Goal: Communication & Community: Answer question/provide support

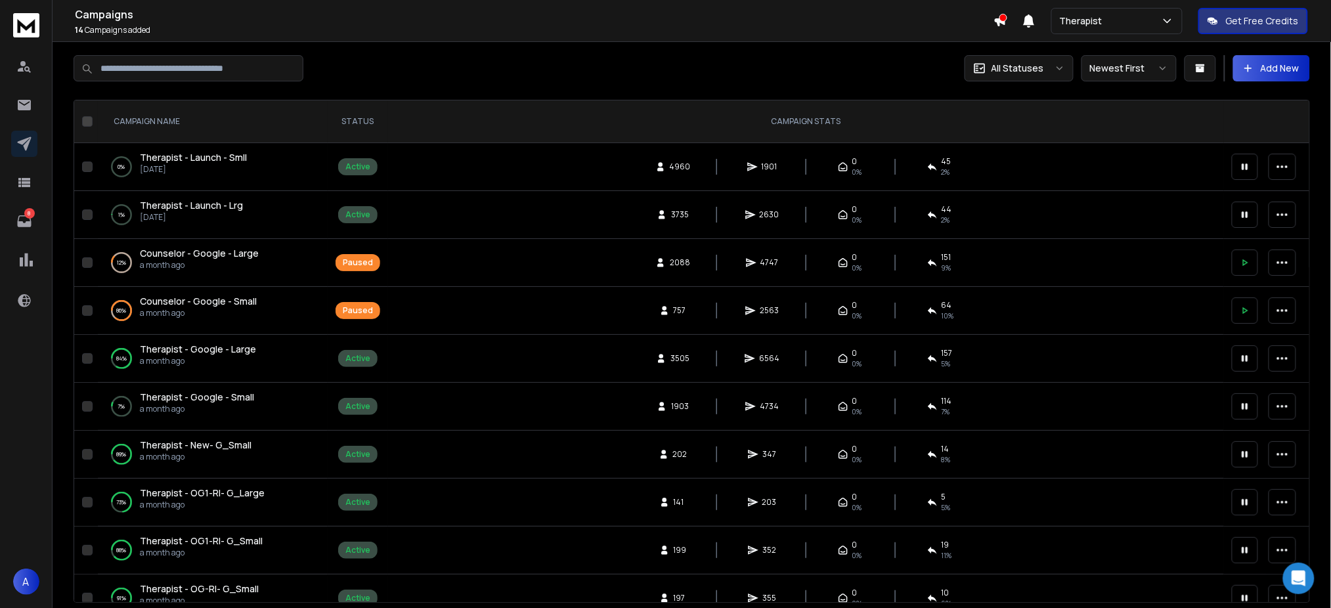
click at [1242, 166] on icon at bounding box center [1245, 166] width 6 height 7
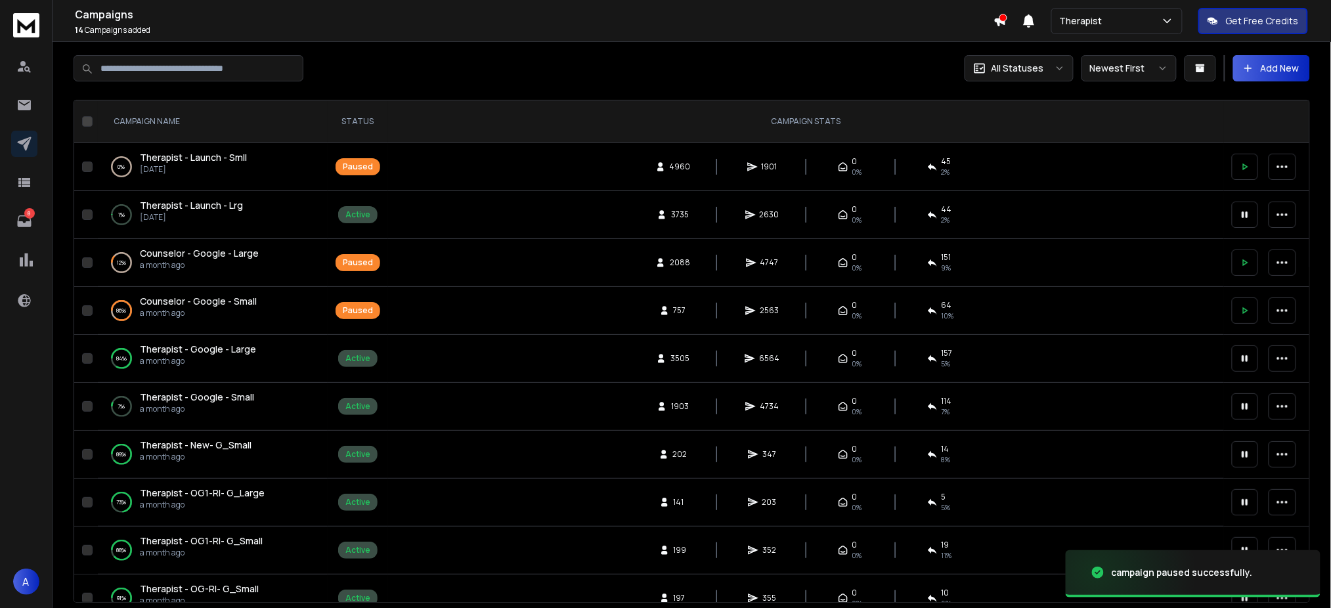
click at [1239, 215] on icon at bounding box center [1245, 215] width 12 height 12
click at [27, 218] on p "8" at bounding box center [29, 213] width 11 height 11
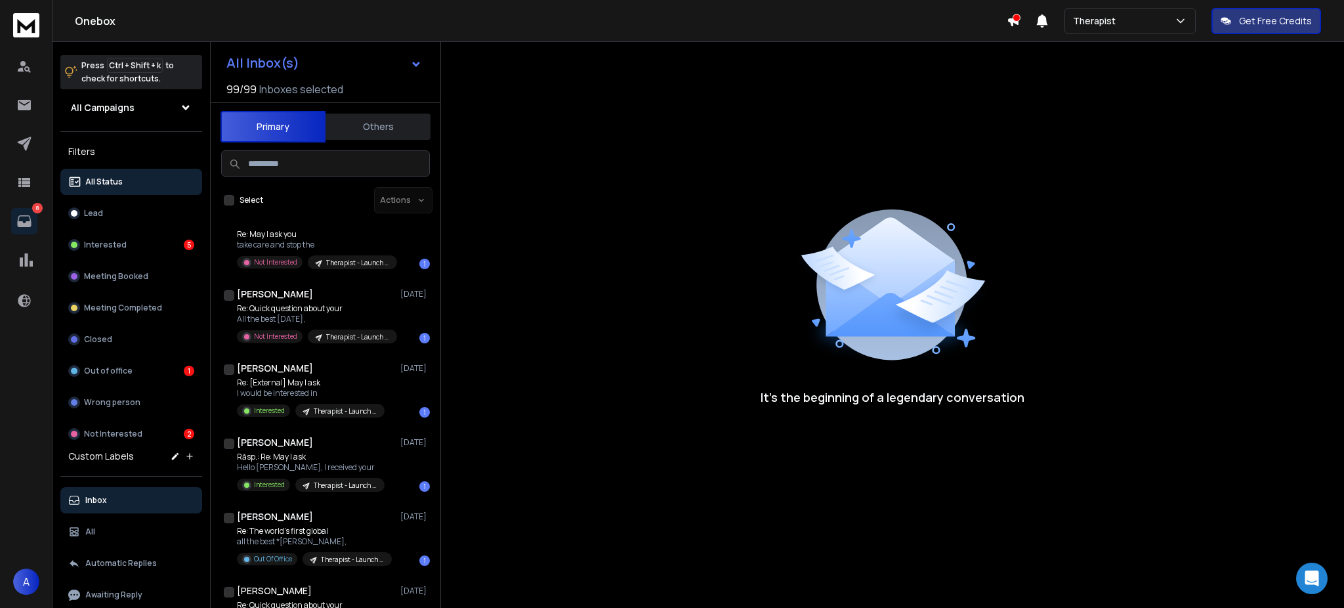
scroll to position [175, 0]
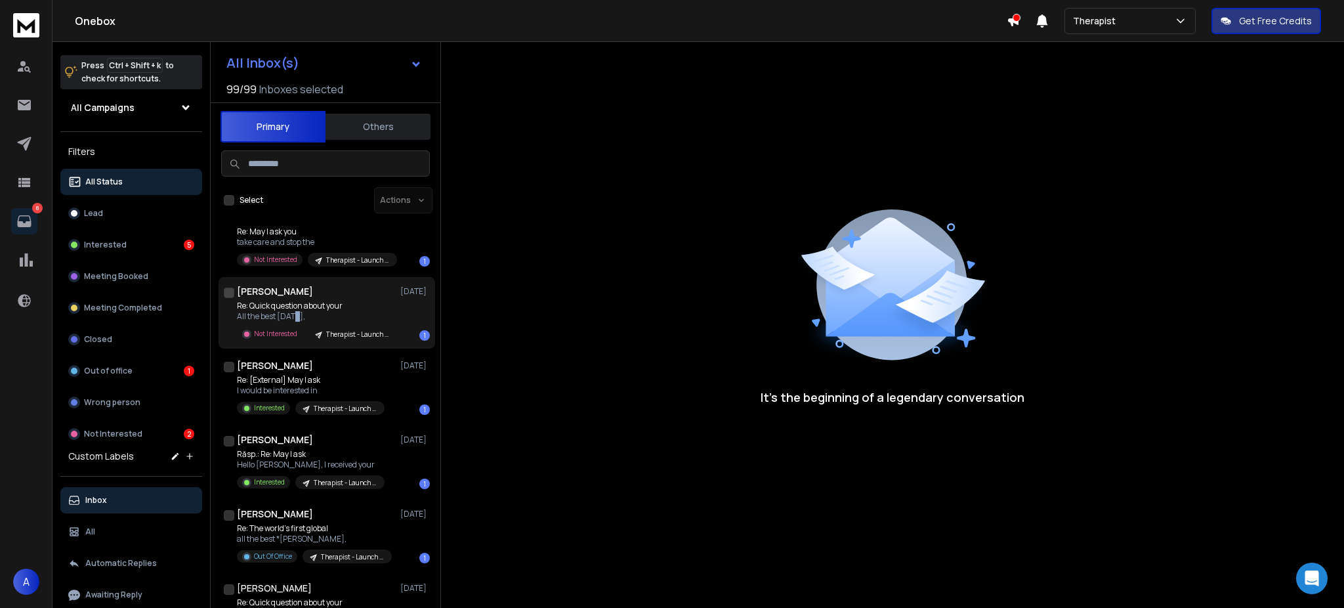
click at [300, 316] on p "All the best [DATE]," at bounding box center [316, 316] width 158 height 11
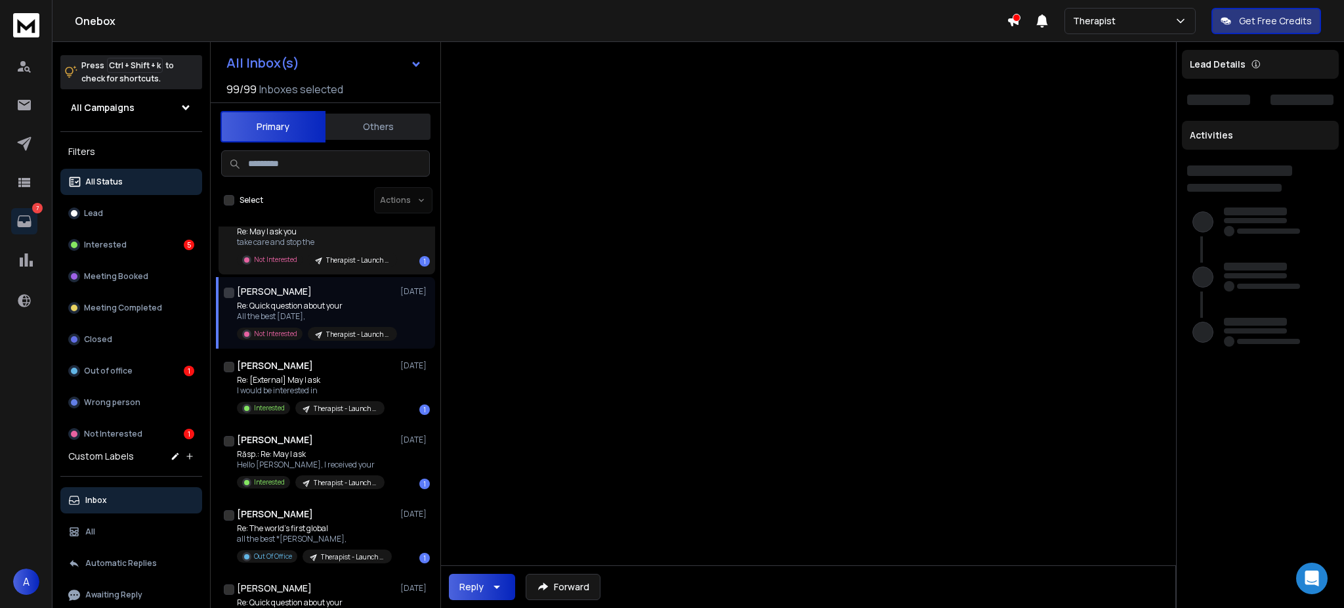
click at [327, 244] on p "take care and stop the" at bounding box center [316, 242] width 158 height 11
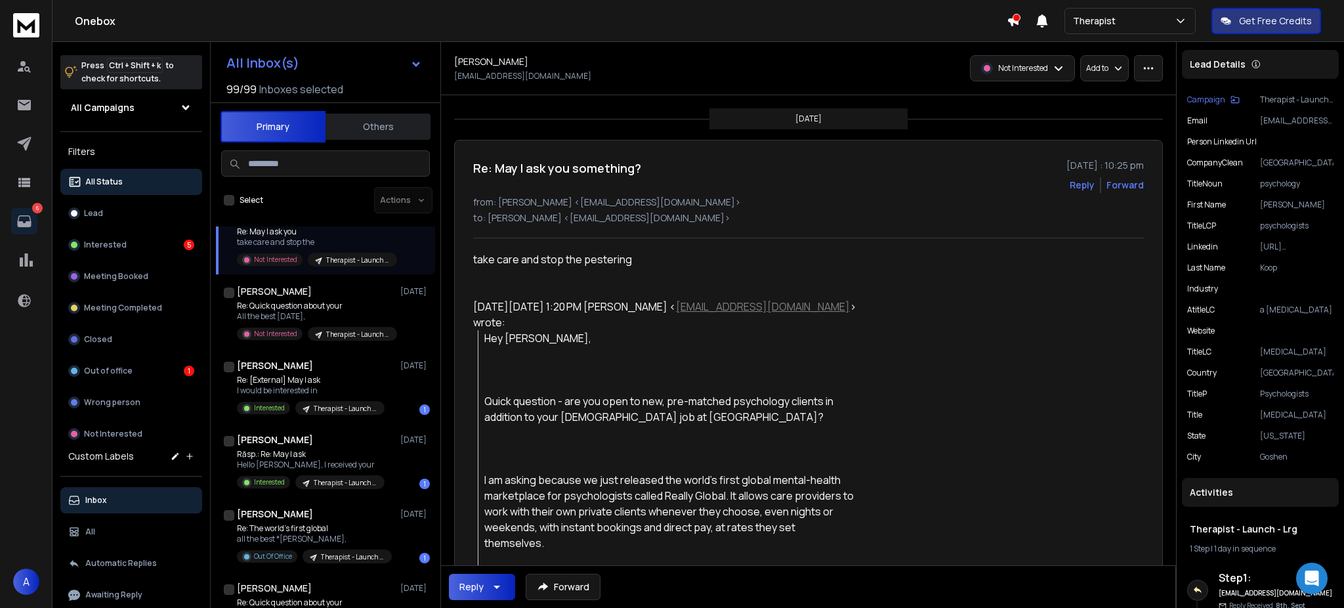
scroll to position [486, 0]
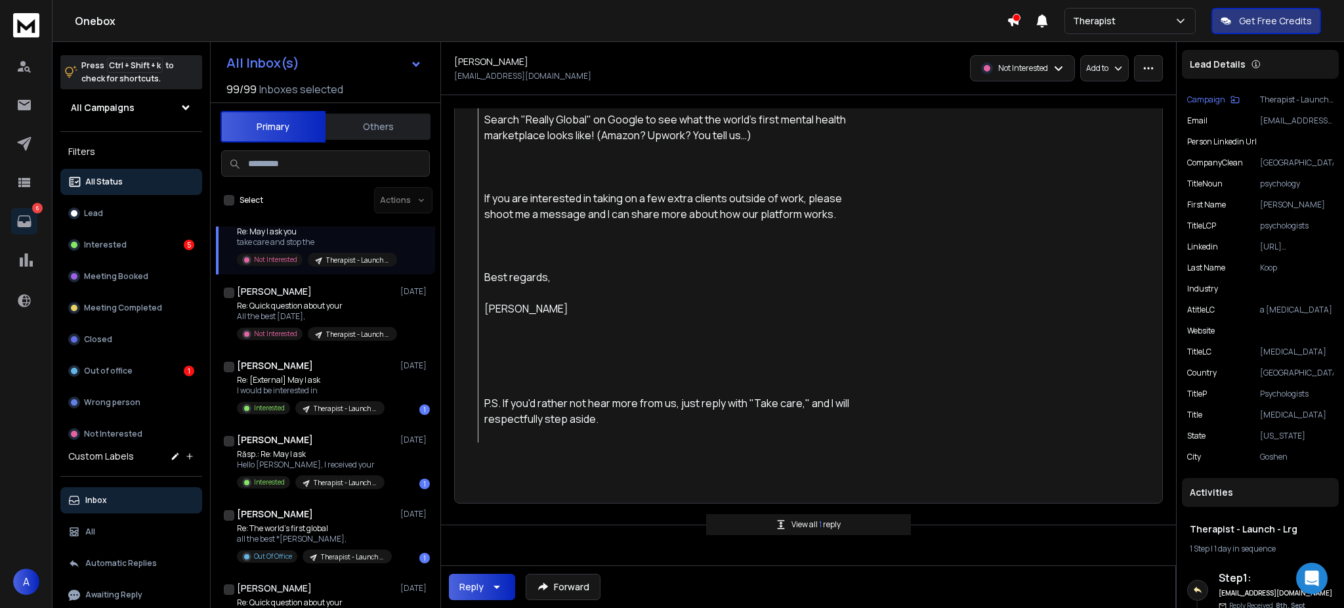
click at [832, 525] on p "View all 1 reply" at bounding box center [816, 524] width 49 height 11
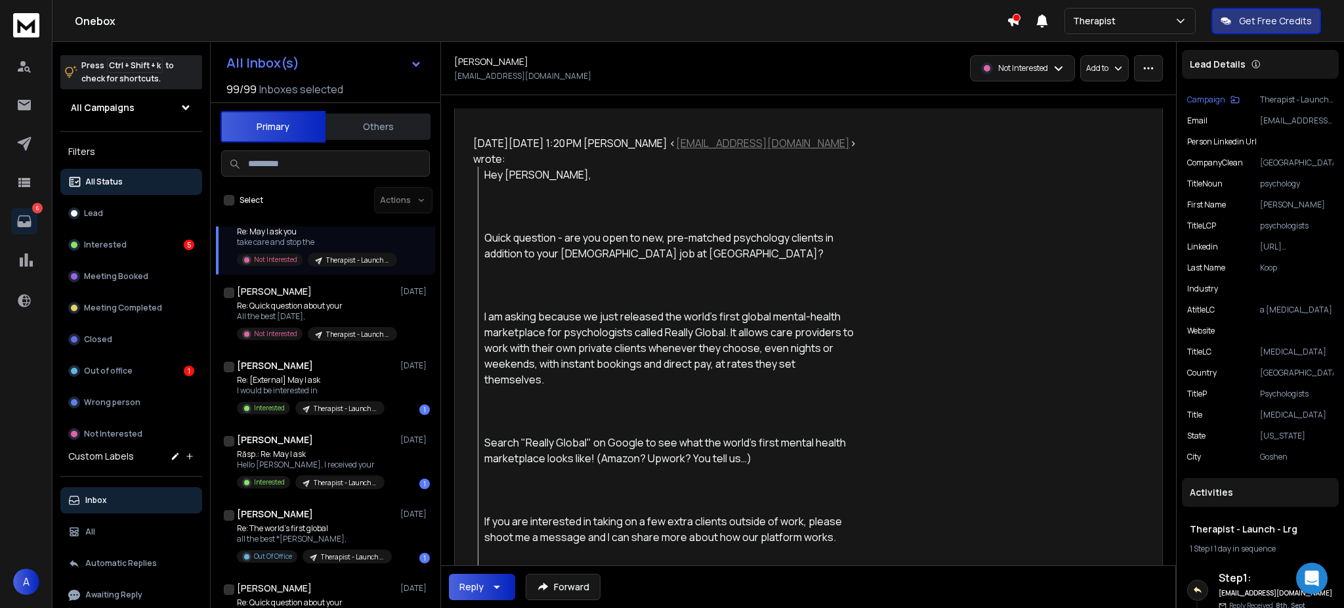
scroll to position [125, 0]
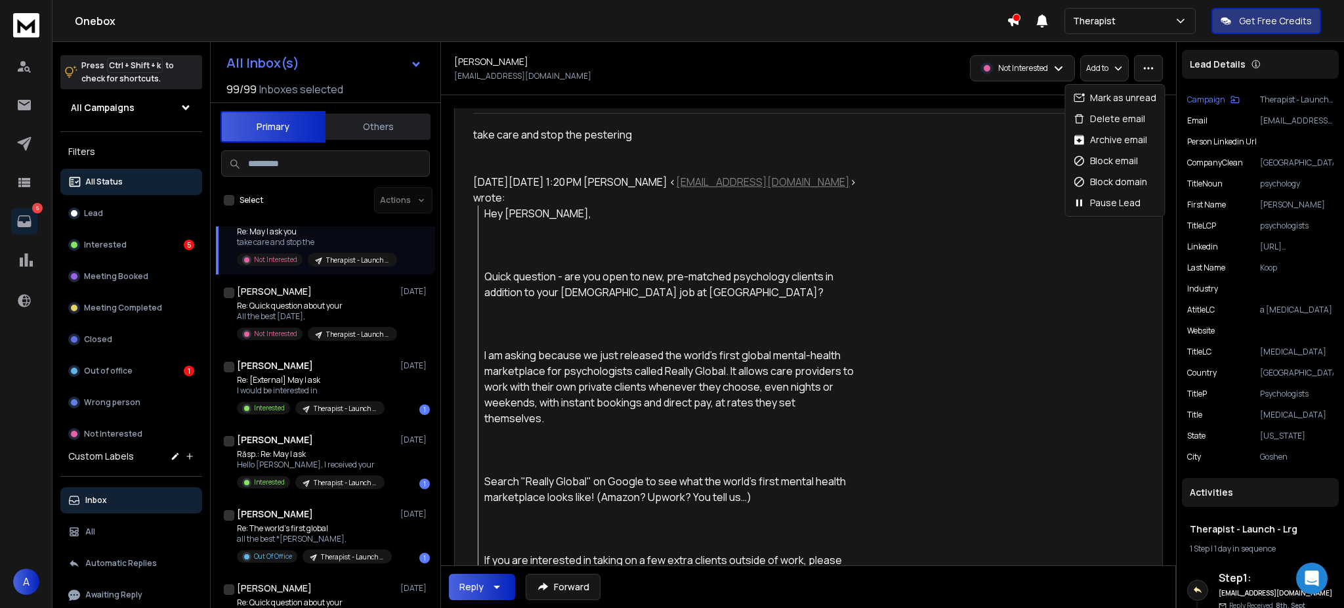
click at [1148, 55] on button "button" at bounding box center [1148, 68] width 29 height 26
click at [1117, 150] on div "Block email" at bounding box center [1115, 160] width 94 height 21
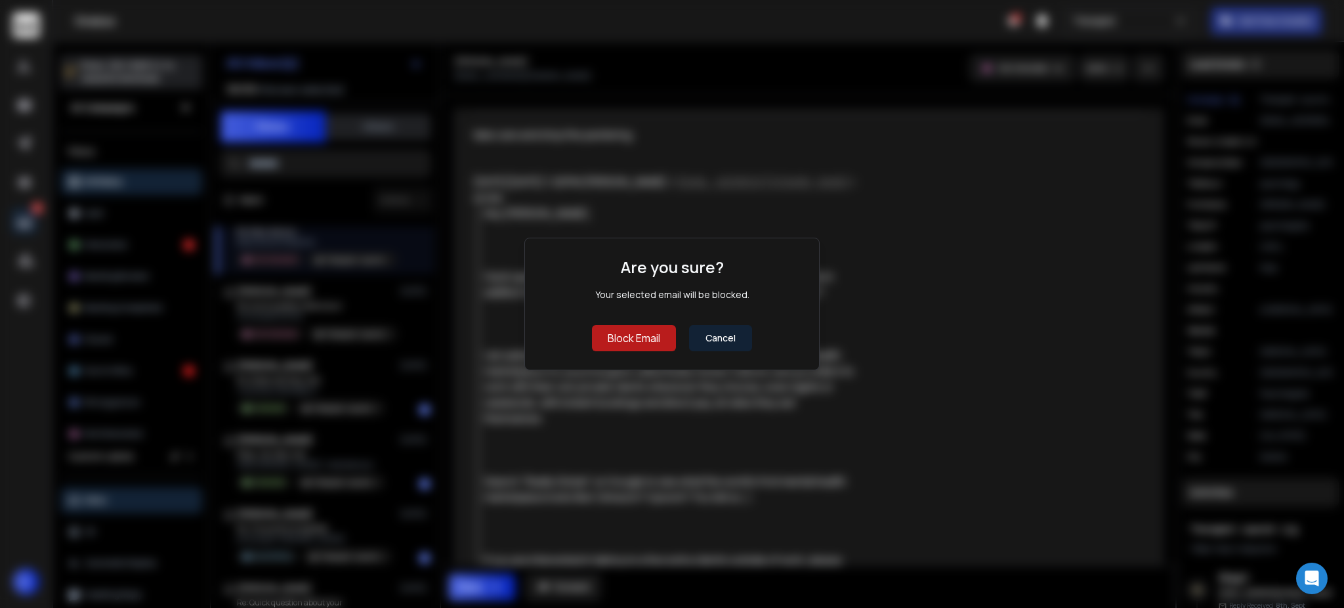
click at [645, 327] on button "Block Email" at bounding box center [634, 338] width 84 height 26
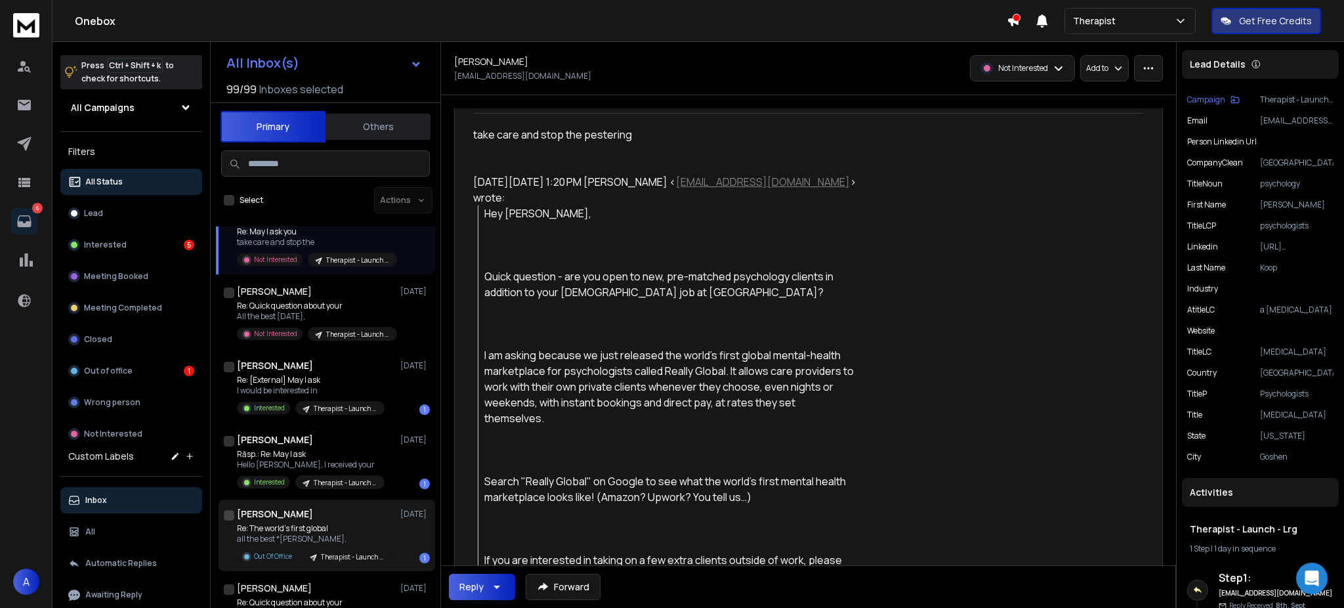
click at [350, 537] on p "all the best *[PERSON_NAME]," at bounding box center [314, 539] width 155 height 11
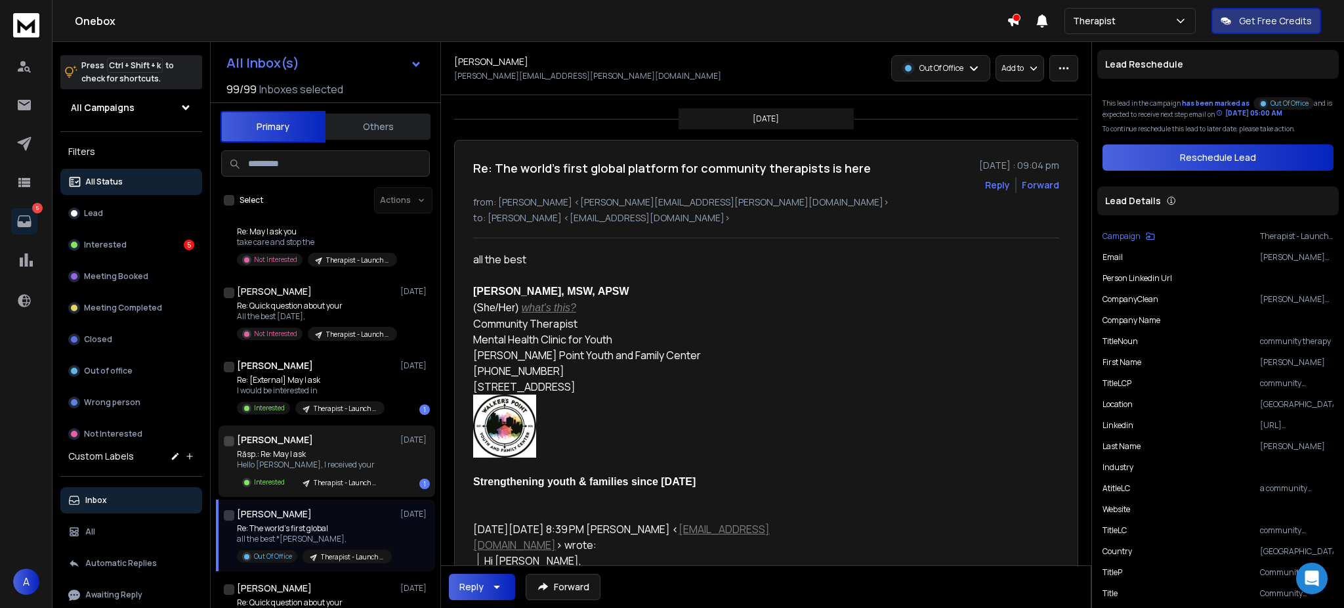
click at [348, 456] on p "Răsp.: Re: May I ask" at bounding box center [311, 454] width 148 height 11
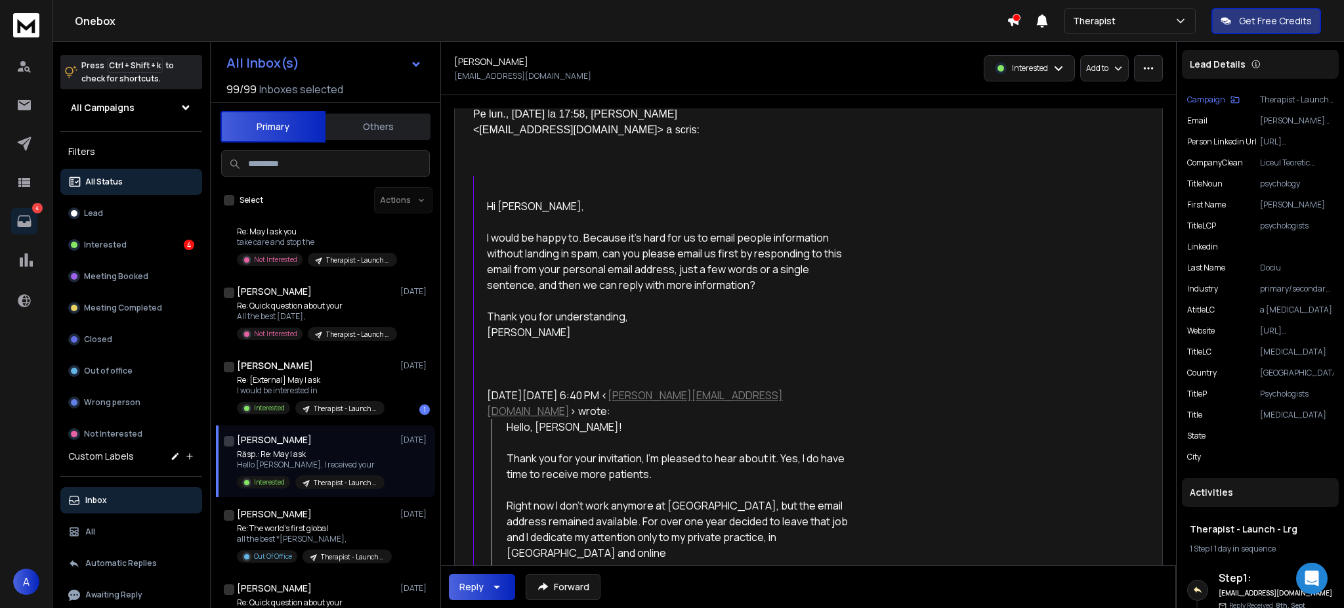
scroll to position [0, 0]
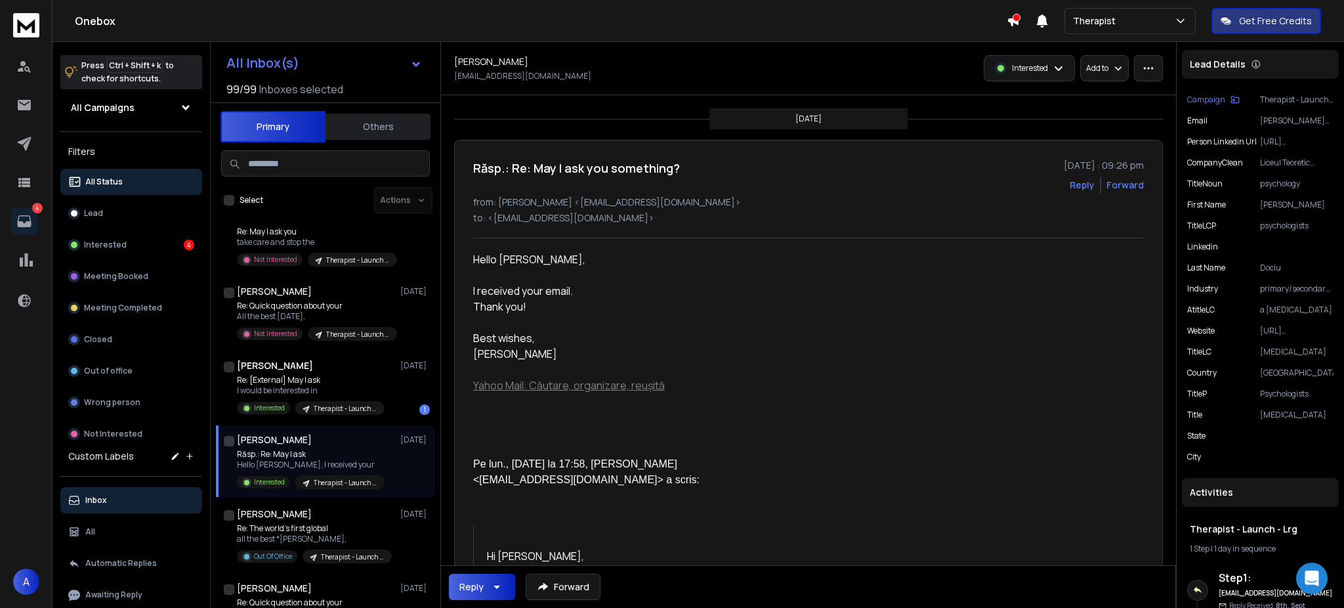
click at [467, 586] on div "Reply" at bounding box center [472, 586] width 24 height 13
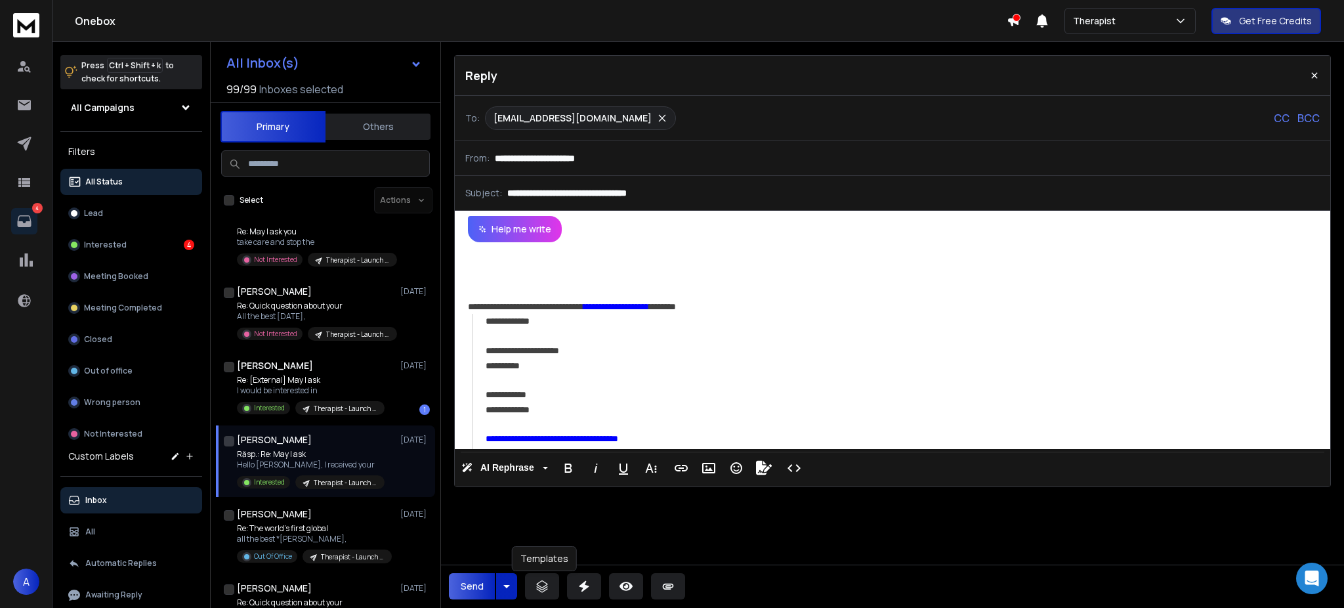
click at [542, 588] on icon at bounding box center [542, 586] width 13 height 13
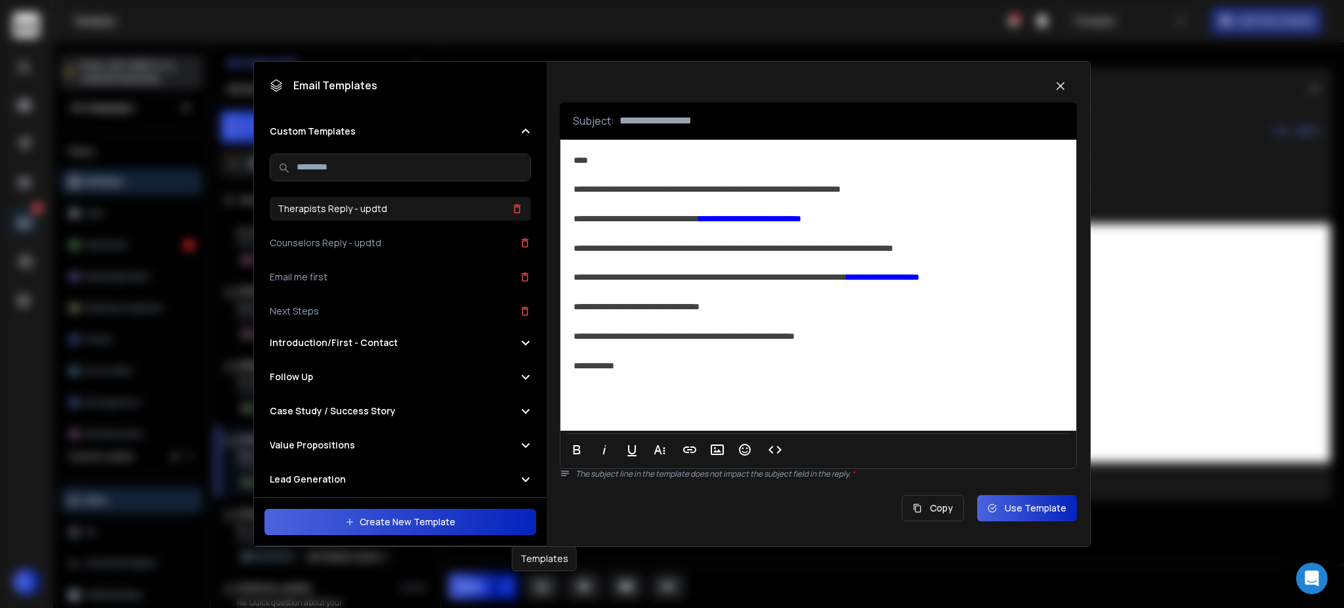
click at [1042, 511] on button "Use Template" at bounding box center [1027, 508] width 100 height 26
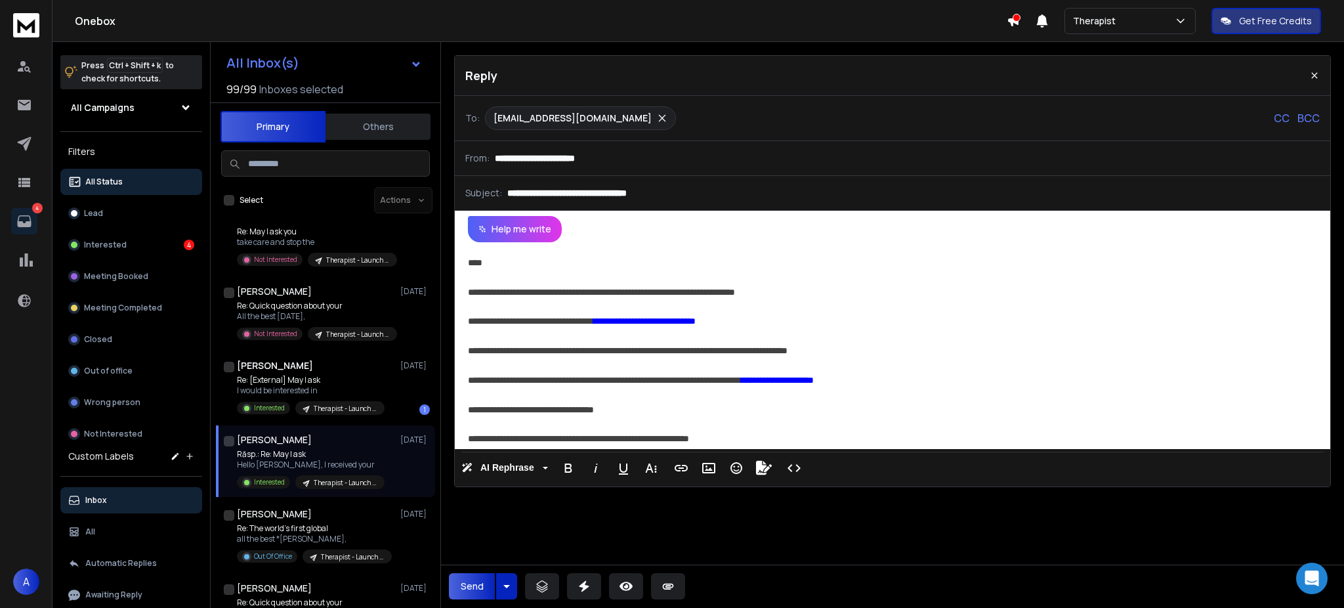
click at [479, 267] on div "****" at bounding box center [884, 262] width 832 height 14
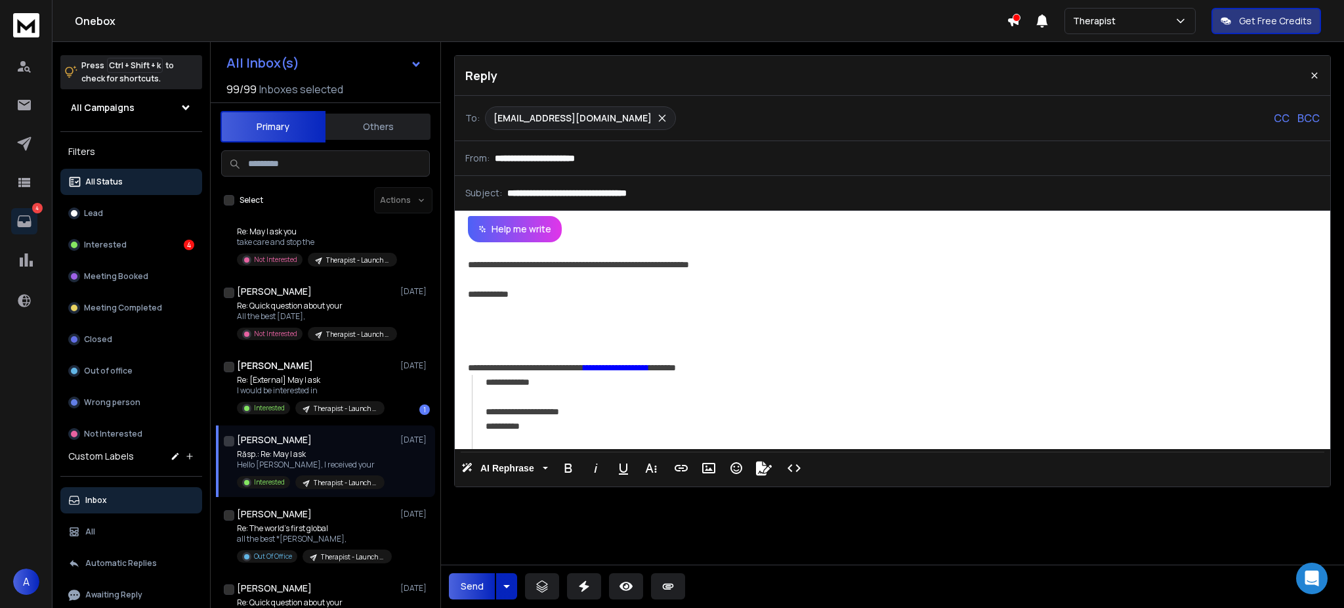
scroll to position [175, 0]
click at [499, 306] on div at bounding box center [891, 308] width 846 height 14
click at [469, 583] on button "Send" at bounding box center [472, 586] width 46 height 26
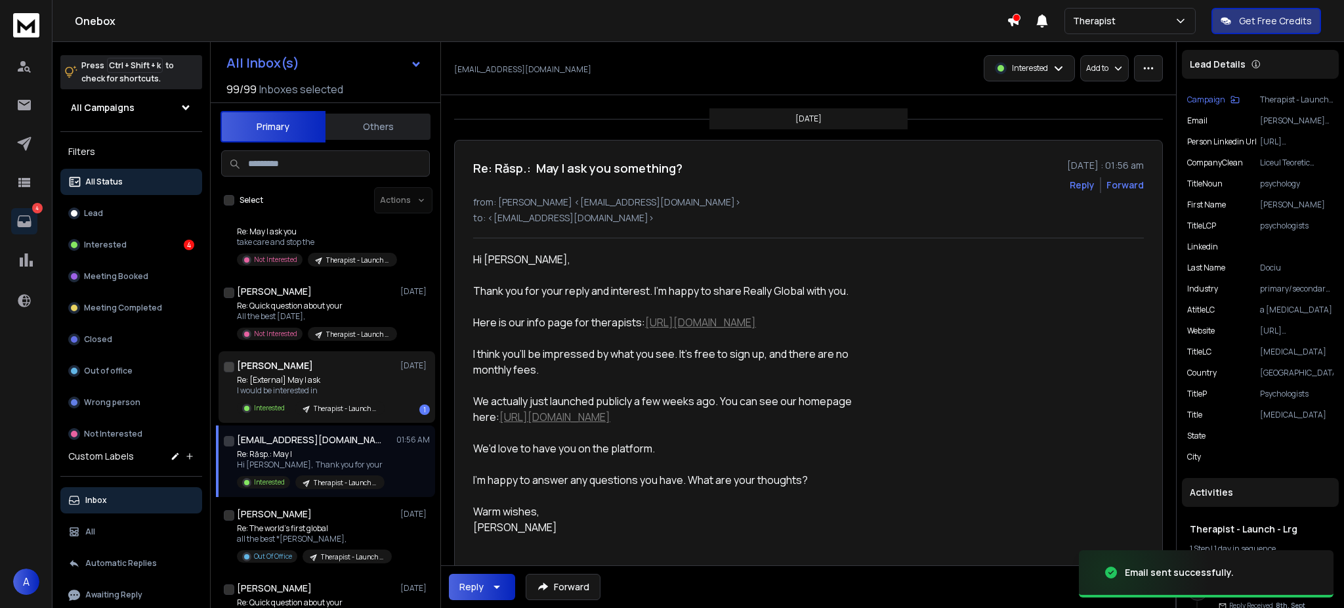
click at [368, 390] on p "I would be interested in" at bounding box center [311, 390] width 148 height 11
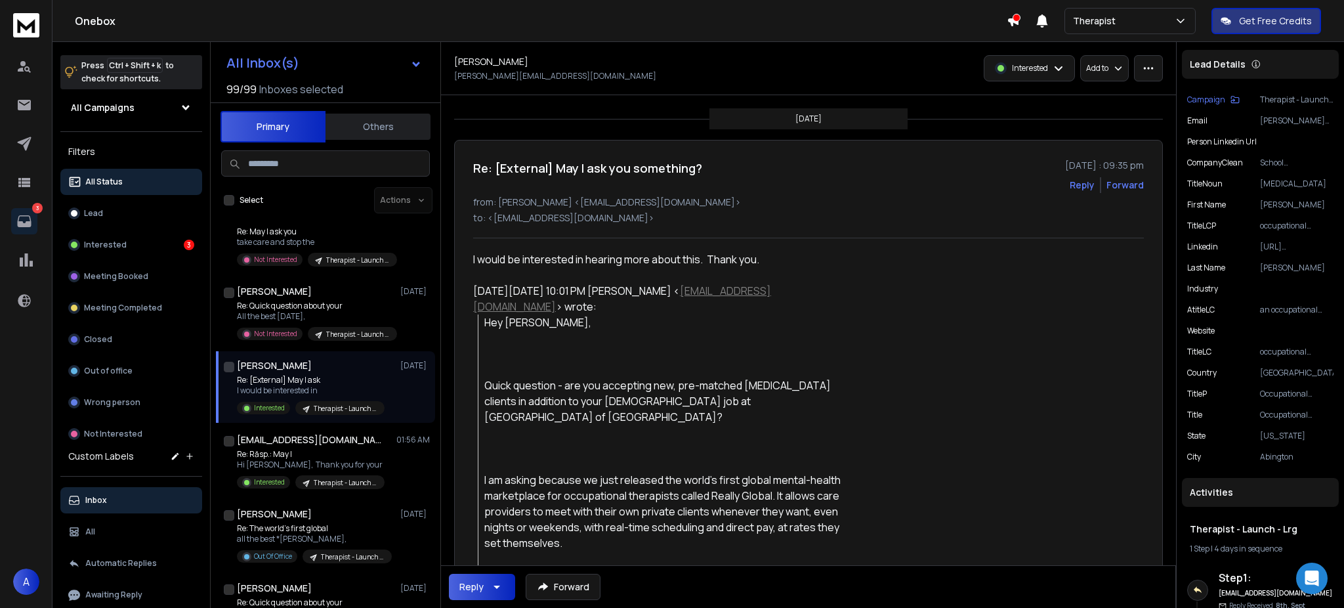
click at [477, 578] on button "Reply" at bounding box center [482, 587] width 66 height 26
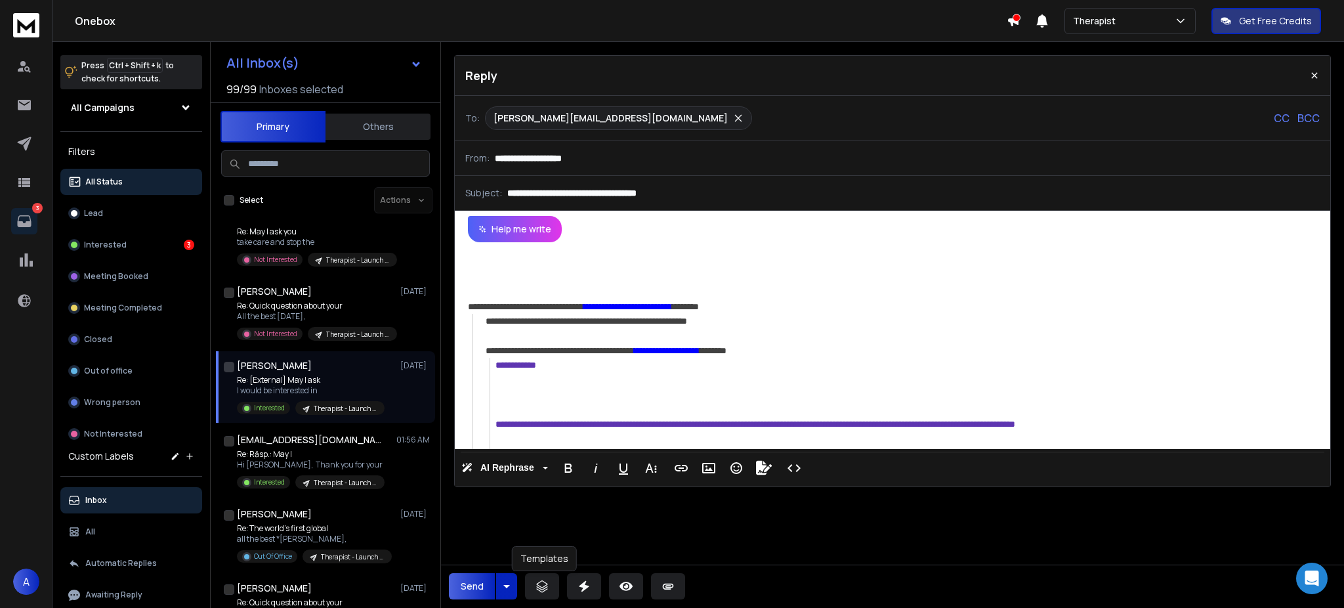
click at [544, 582] on icon at bounding box center [542, 586] width 13 height 13
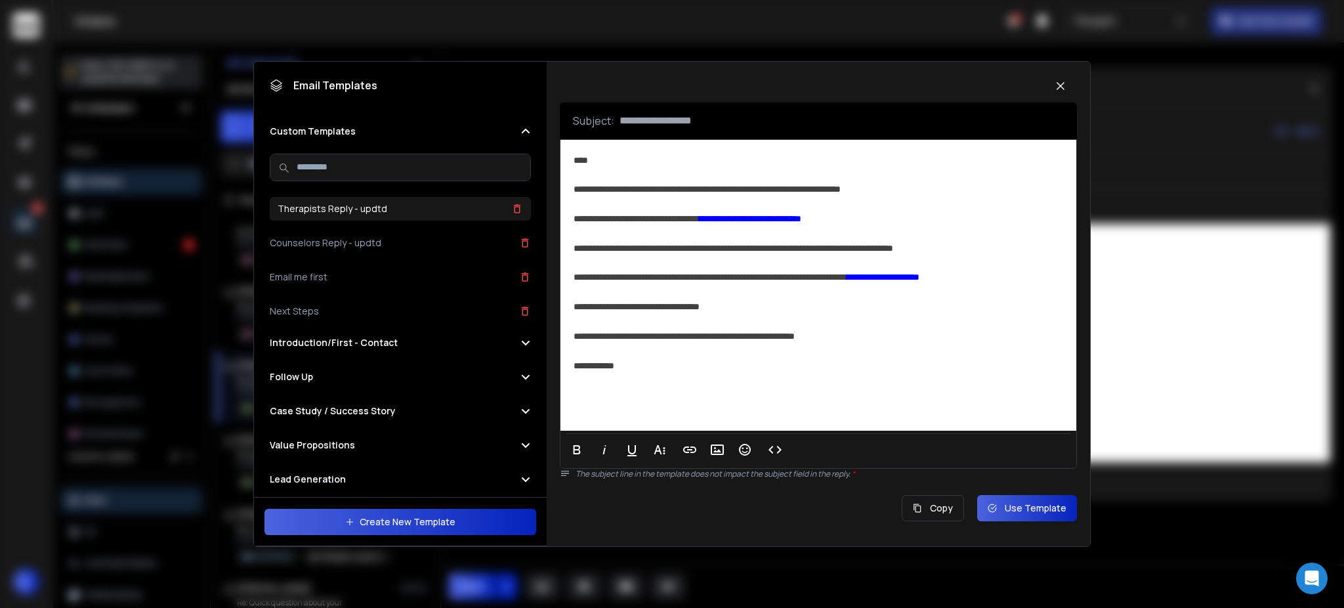
click at [997, 513] on icon at bounding box center [992, 508] width 9 height 9
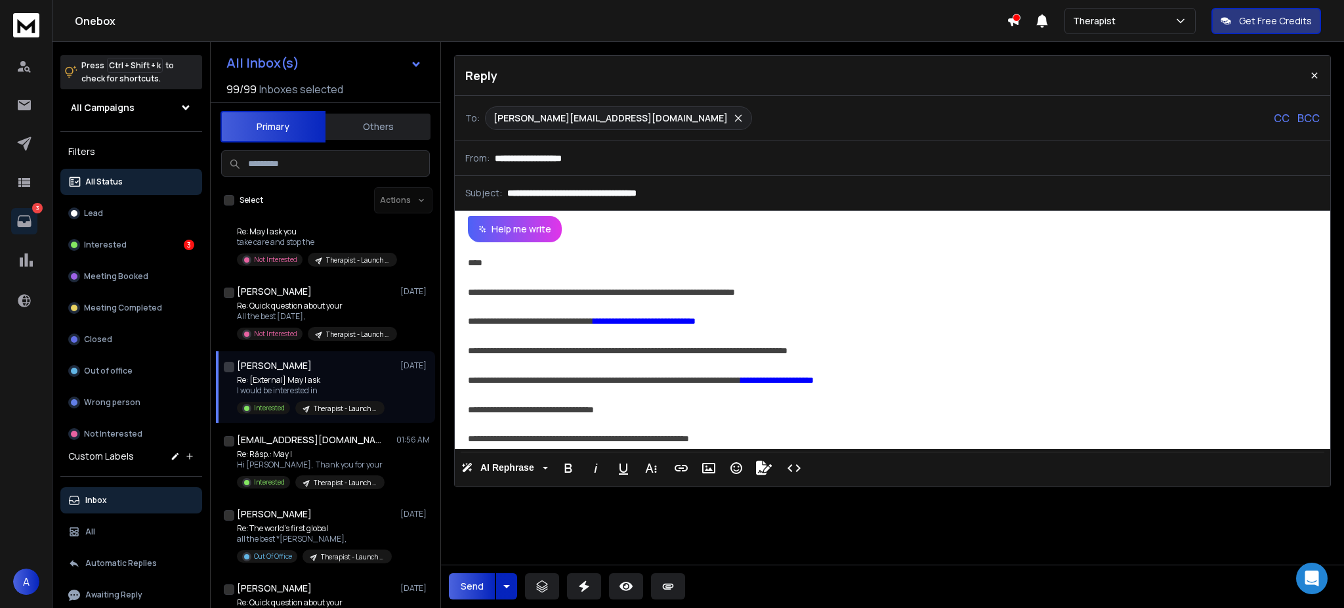
click at [475, 263] on div "****" at bounding box center [884, 262] width 832 height 14
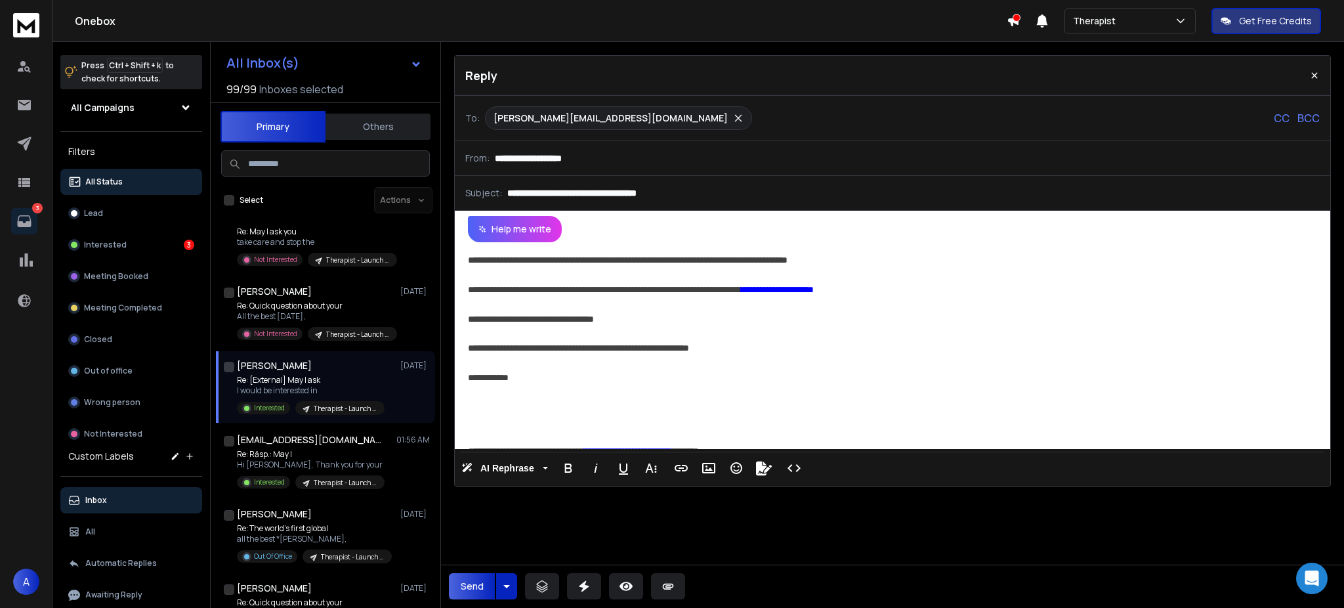
scroll to position [87, 0]
click at [517, 393] on div at bounding box center [891, 395] width 846 height 14
click at [481, 585] on button "Send" at bounding box center [472, 586] width 46 height 26
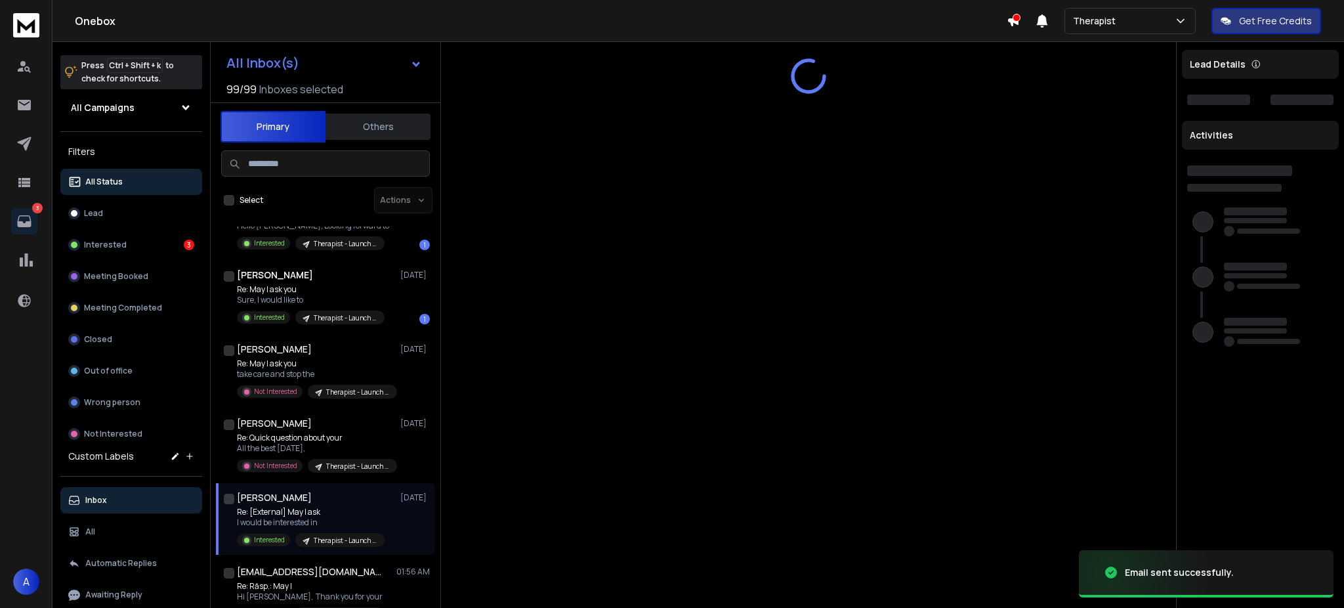
scroll to position [0, 0]
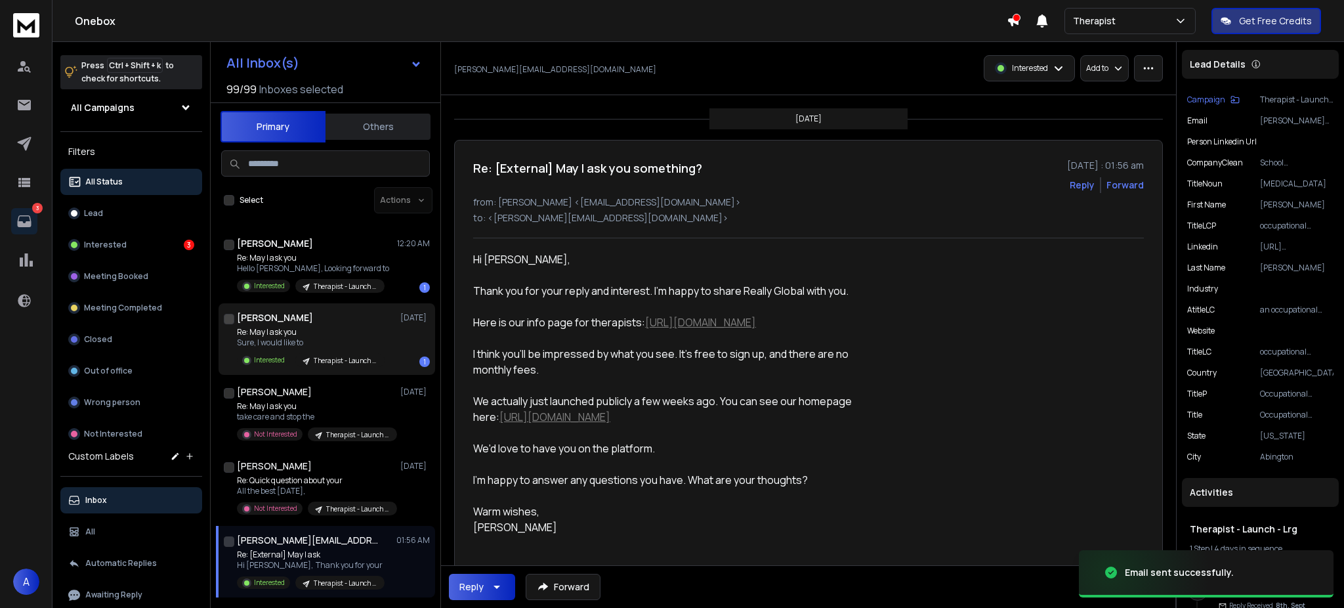
click at [338, 318] on div "[PERSON_NAME] [DATE]" at bounding box center [333, 317] width 193 height 13
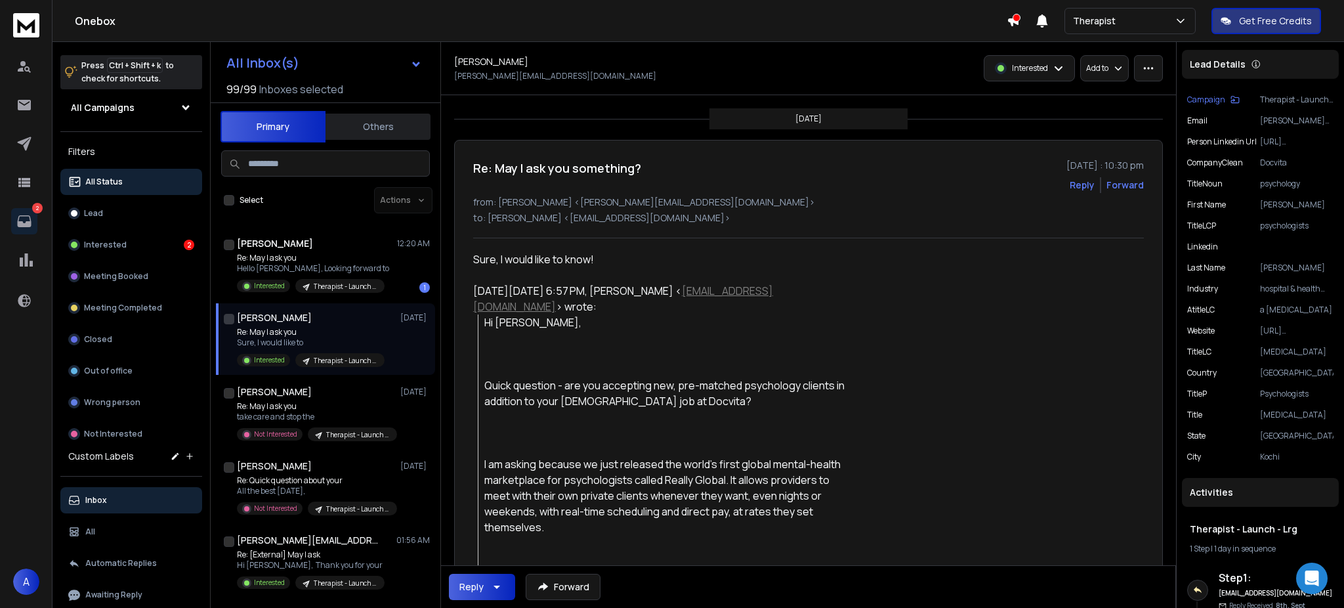
click at [467, 580] on div "Reply" at bounding box center [472, 586] width 24 height 13
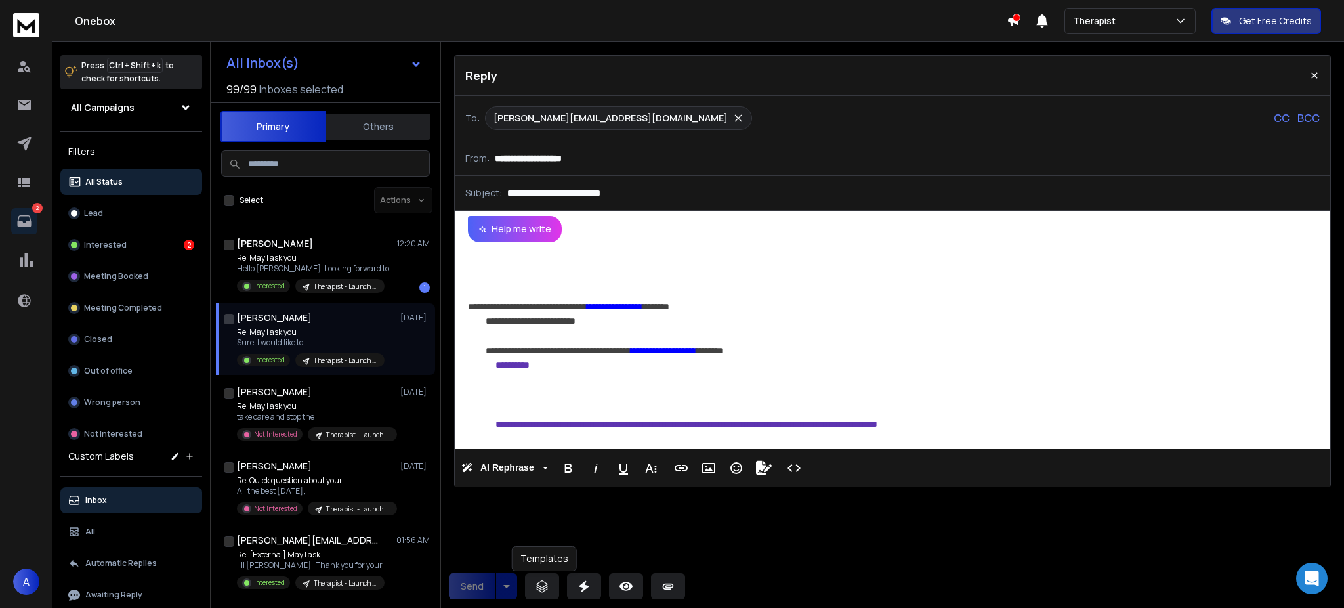
click at [546, 588] on icon at bounding box center [541, 588] width 11 height 4
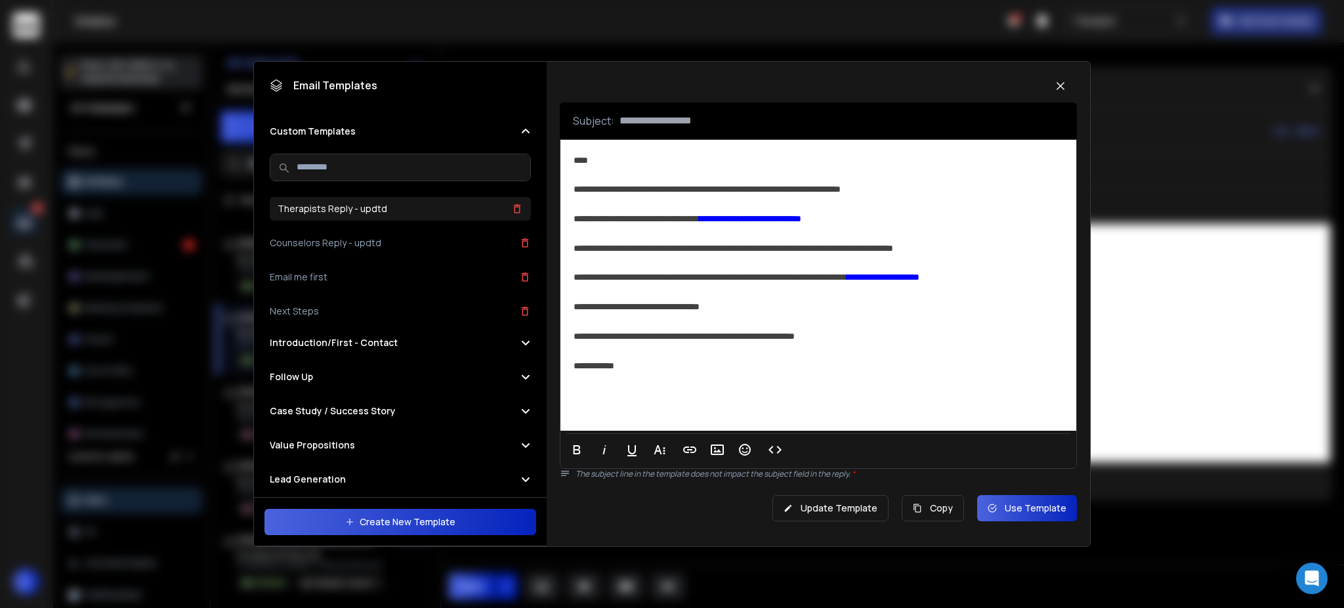
drag, startPoint x: 1052, startPoint y: 510, endPoint x: 1038, endPoint y: 510, distance: 14.4
click at [1048, 510] on button "Use Template" at bounding box center [1027, 508] width 100 height 26
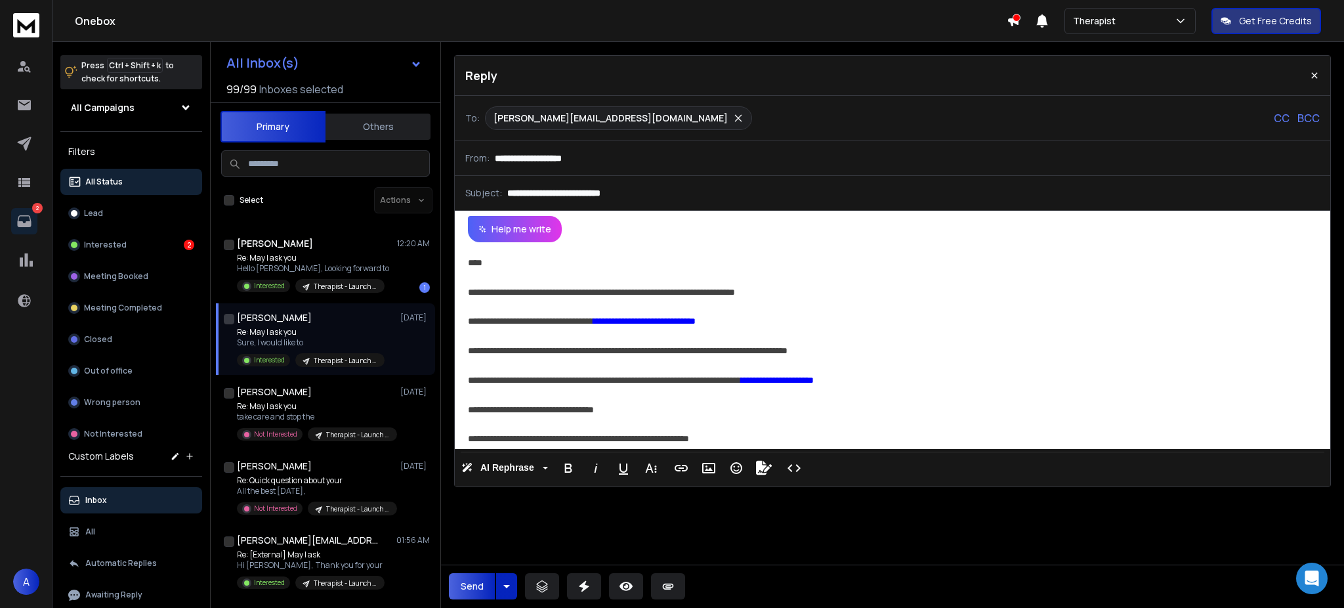
click at [480, 267] on div "****" at bounding box center [884, 262] width 832 height 14
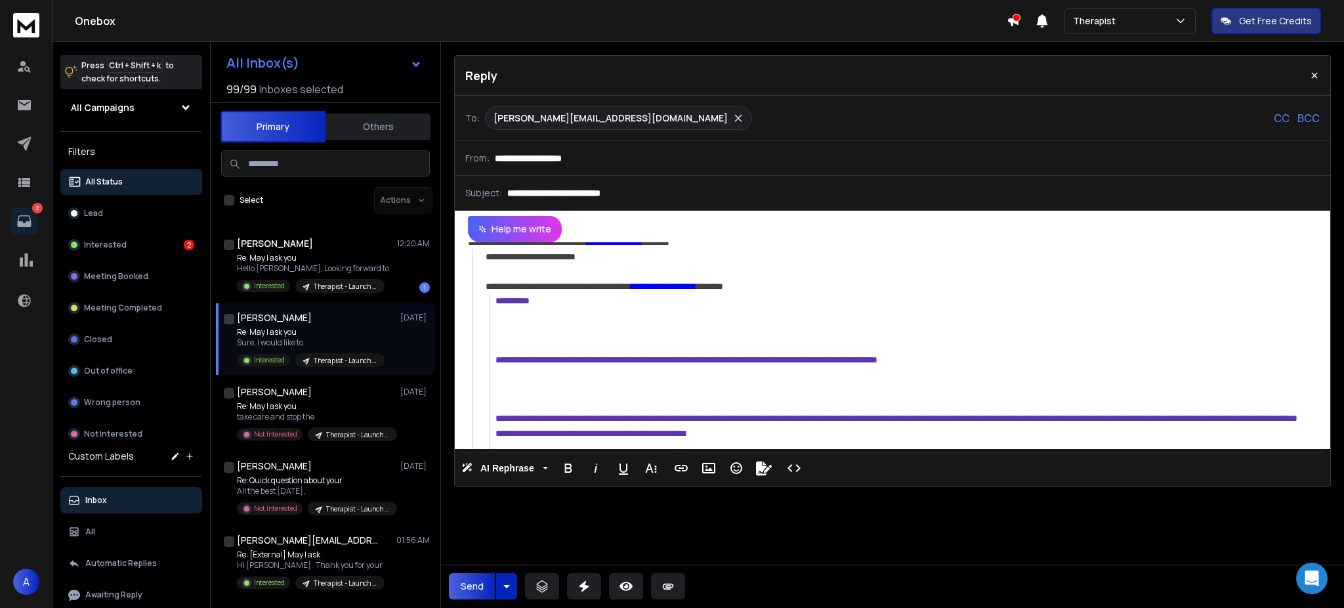
scroll to position [118, 0]
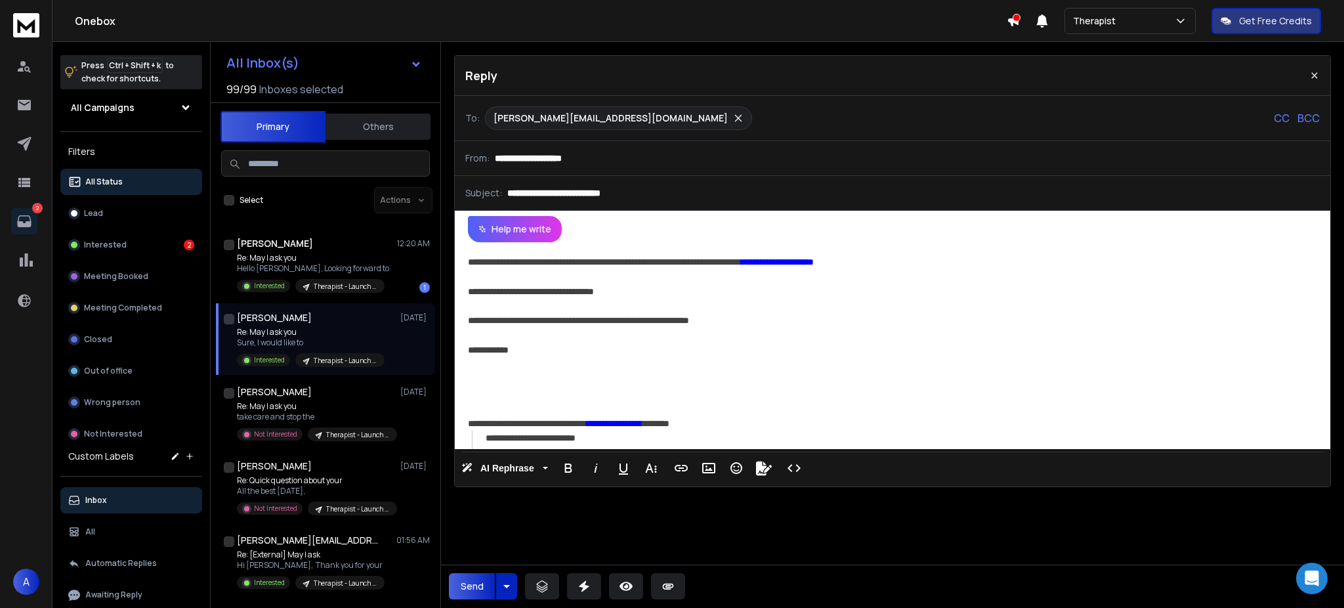
click at [518, 367] on div at bounding box center [891, 364] width 846 height 14
click at [471, 582] on button "Send" at bounding box center [472, 586] width 46 height 26
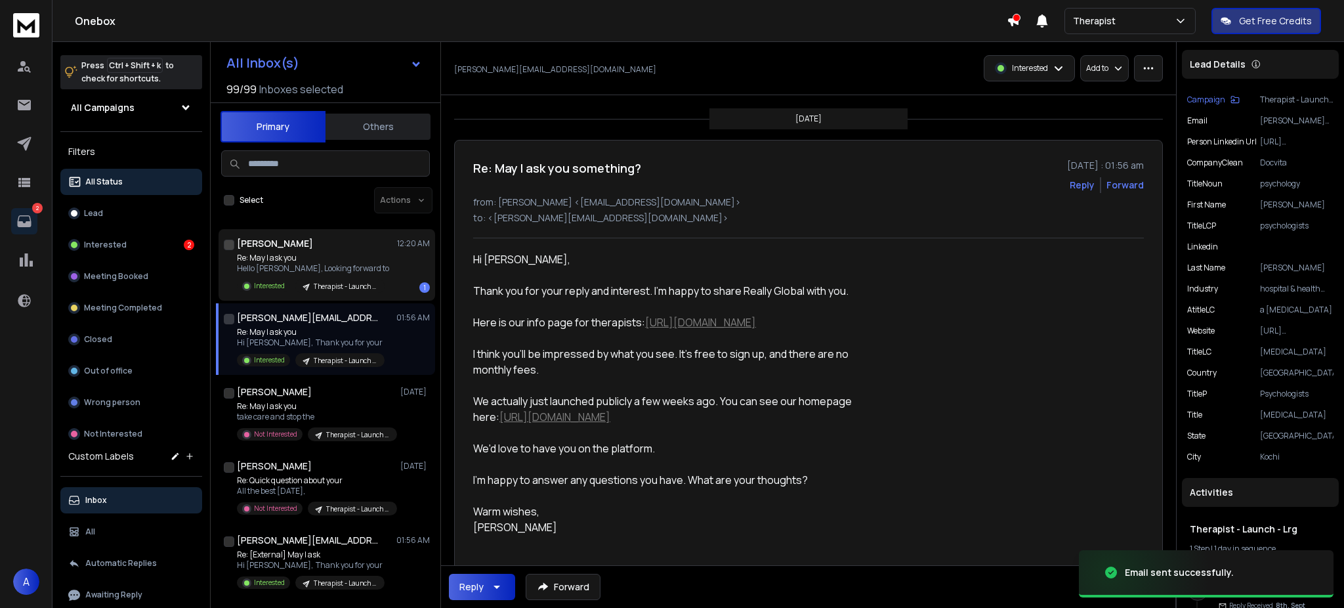
click at [336, 242] on div "[PERSON_NAME] 12:20 AM" at bounding box center [333, 243] width 193 height 13
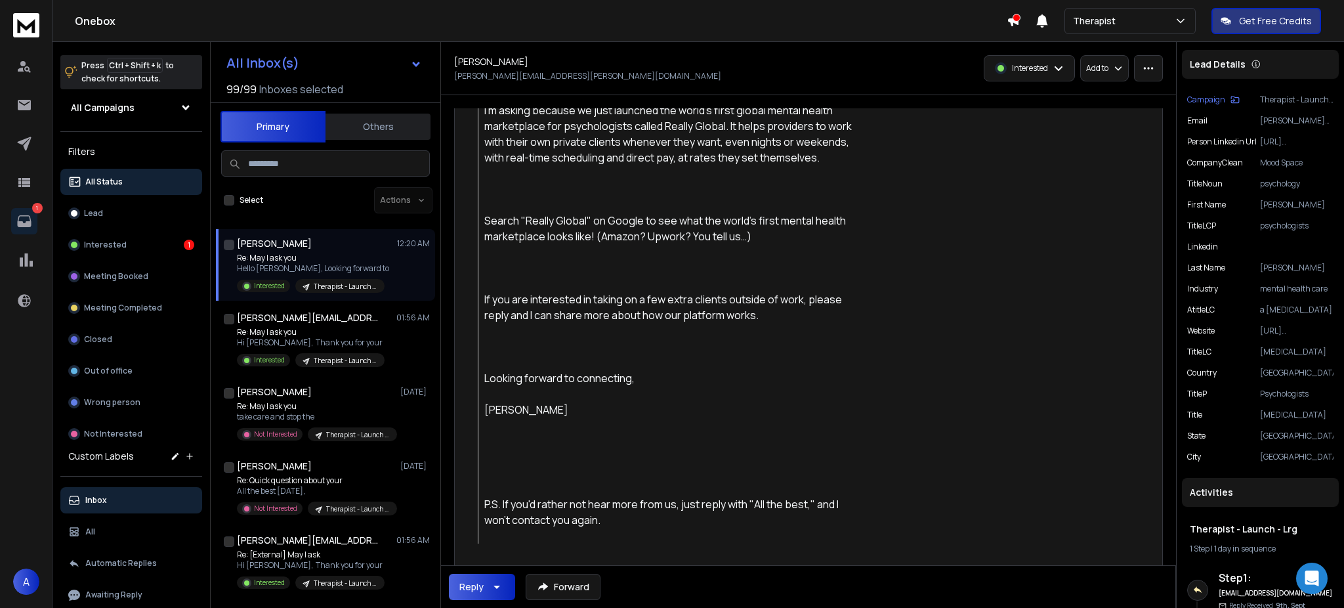
scroll to position [700, 0]
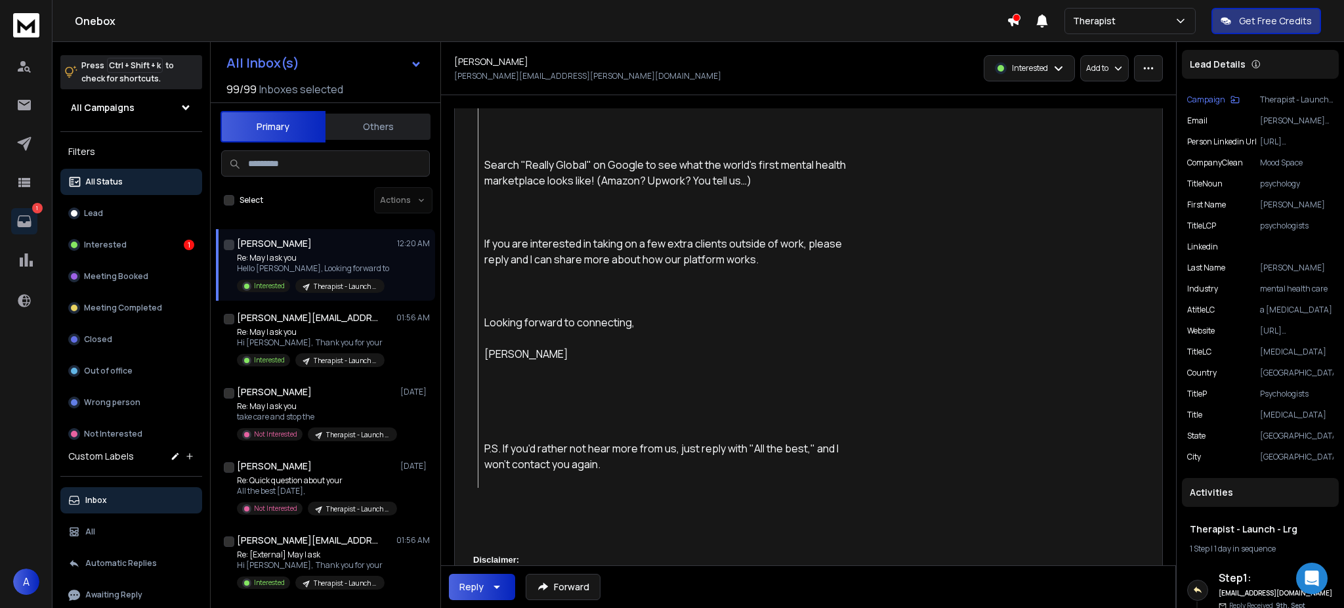
click at [460, 586] on div "Reply" at bounding box center [472, 586] width 24 height 13
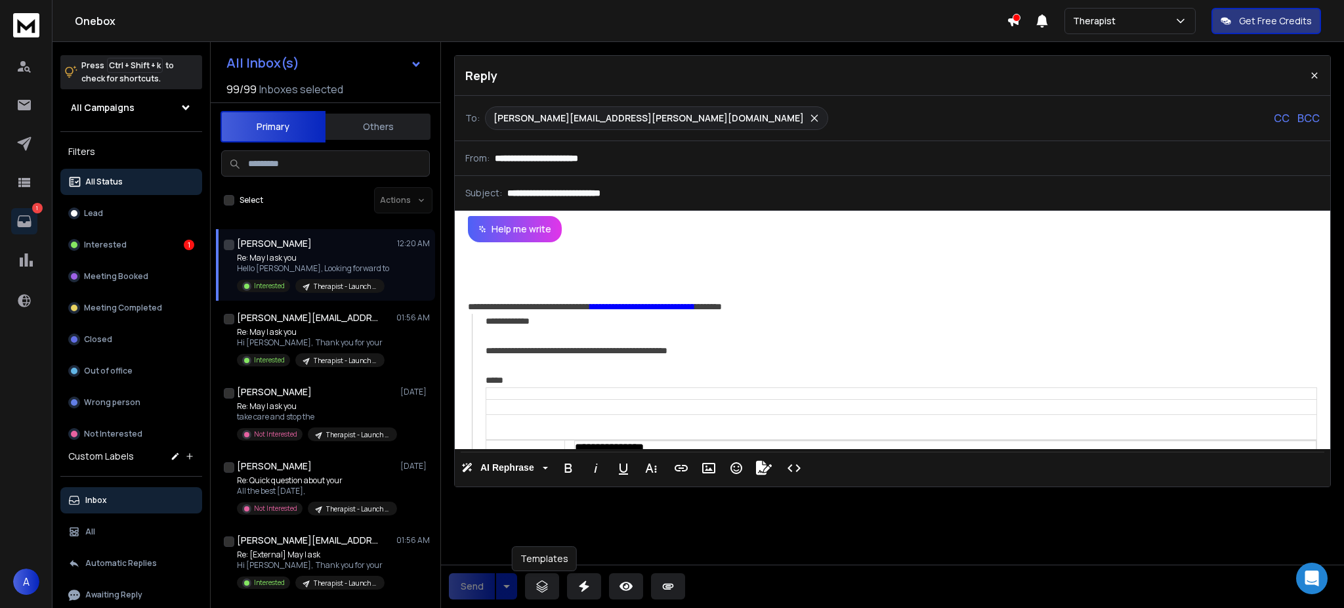
click at [542, 592] on icon at bounding box center [541, 590] width 11 height 4
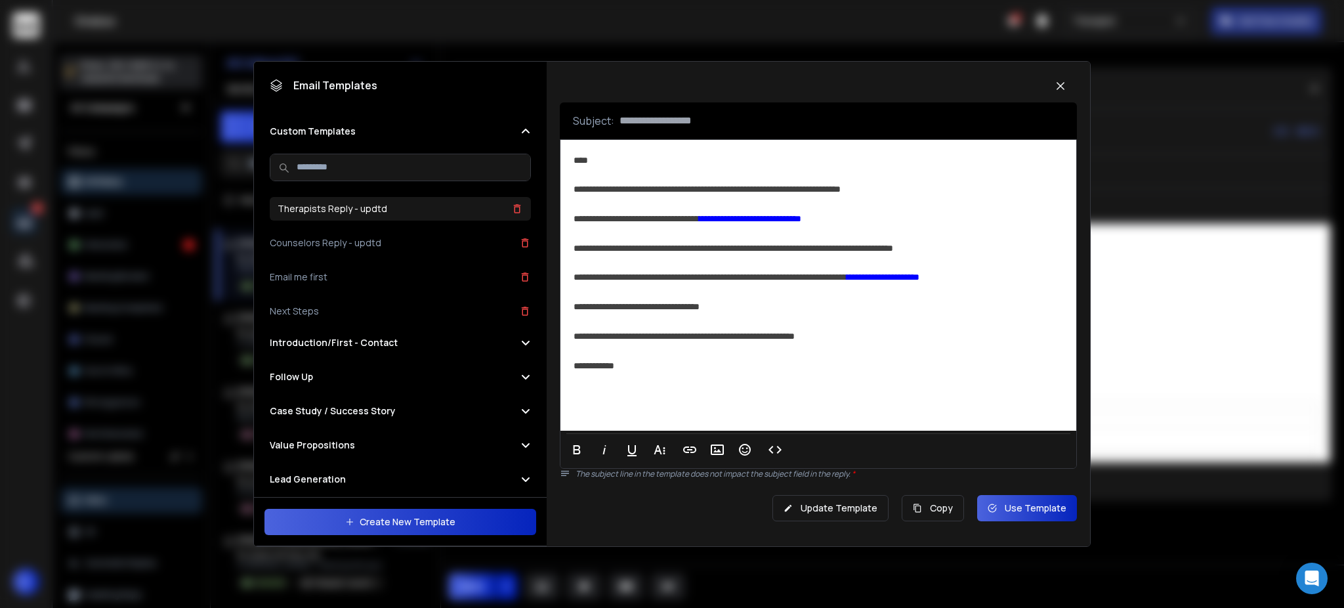
click at [1017, 515] on button "Use Template" at bounding box center [1027, 508] width 100 height 26
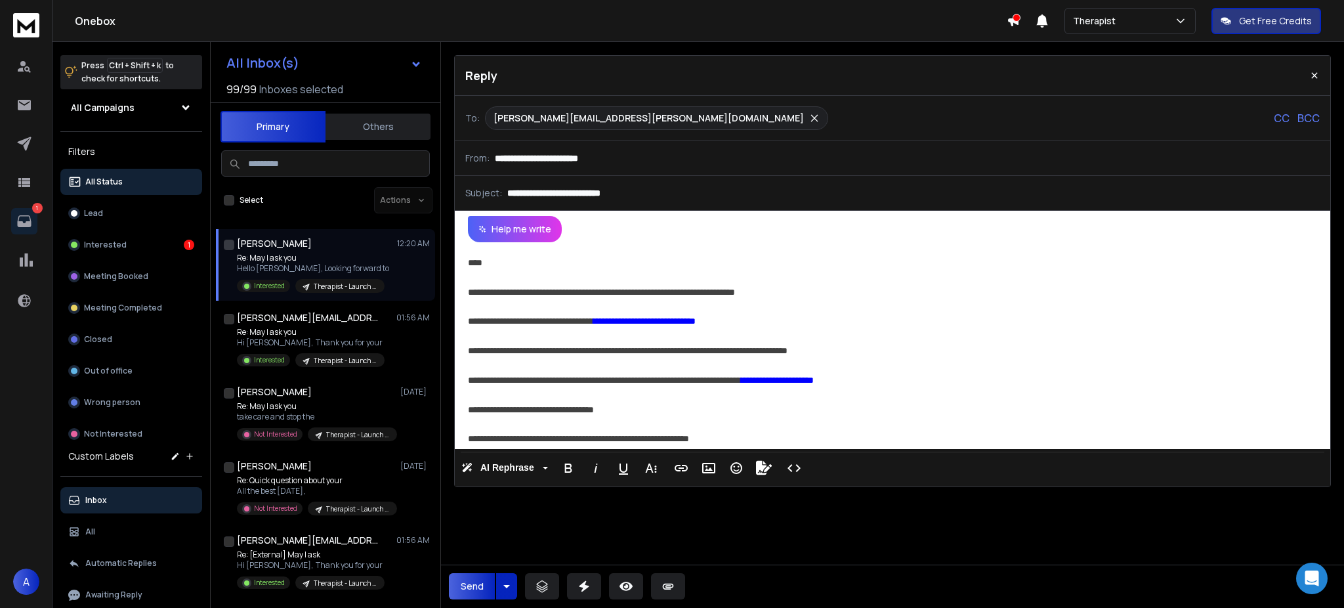
click at [478, 267] on div "****" at bounding box center [884, 262] width 832 height 14
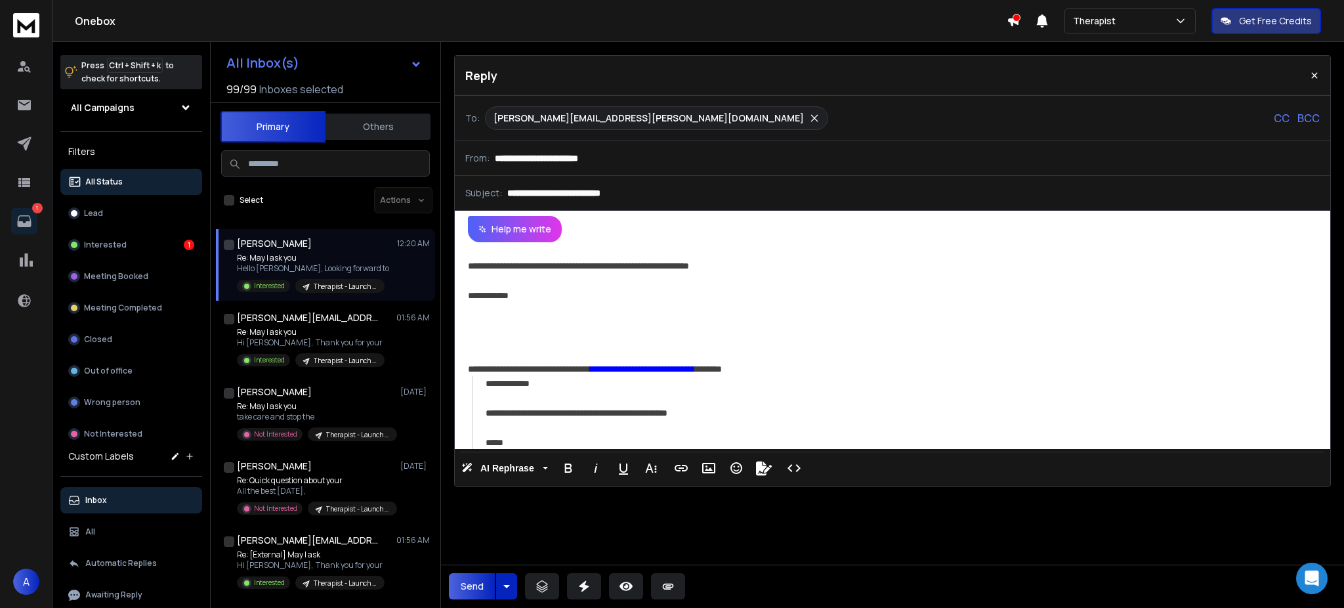
scroll to position [175, 0]
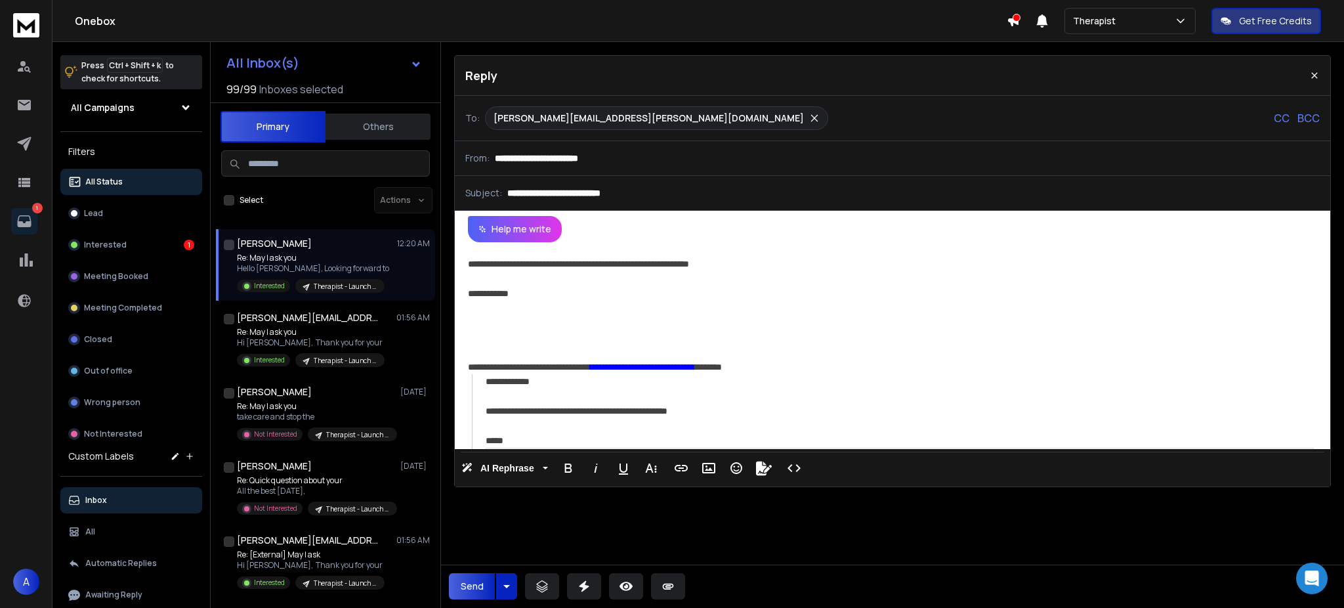
click at [484, 308] on div at bounding box center [891, 308] width 846 height 14
click at [468, 595] on button "Send" at bounding box center [472, 586] width 46 height 26
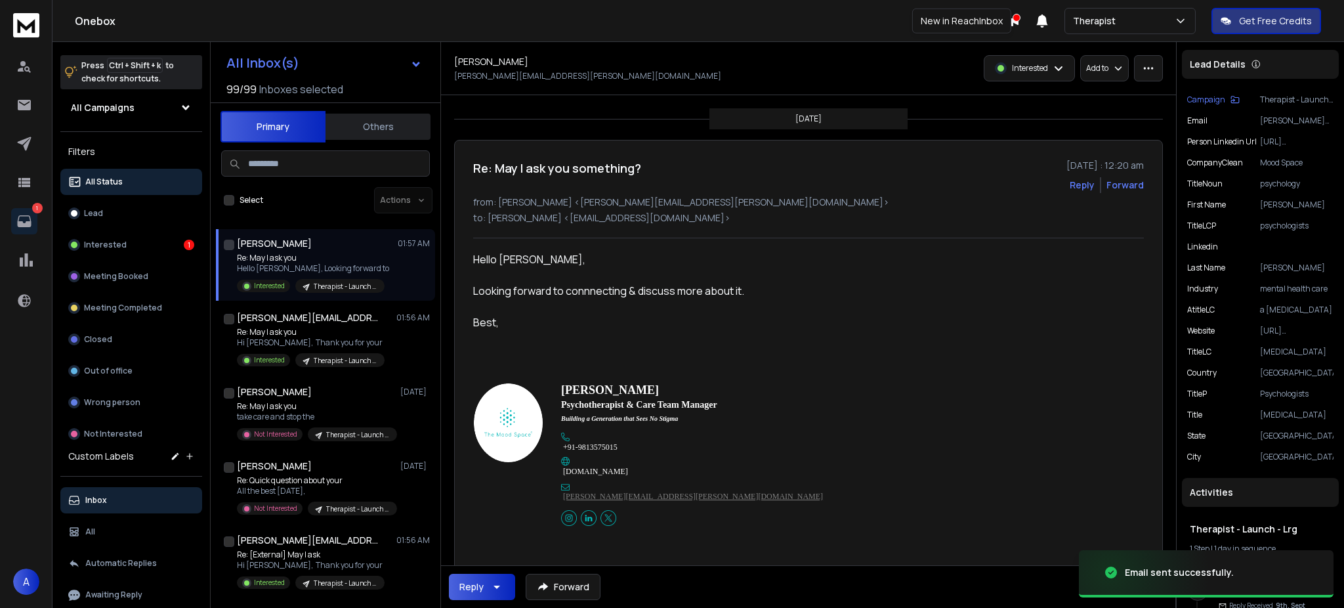
click at [1017, 16] on icon at bounding box center [1013, 20] width 13 height 13
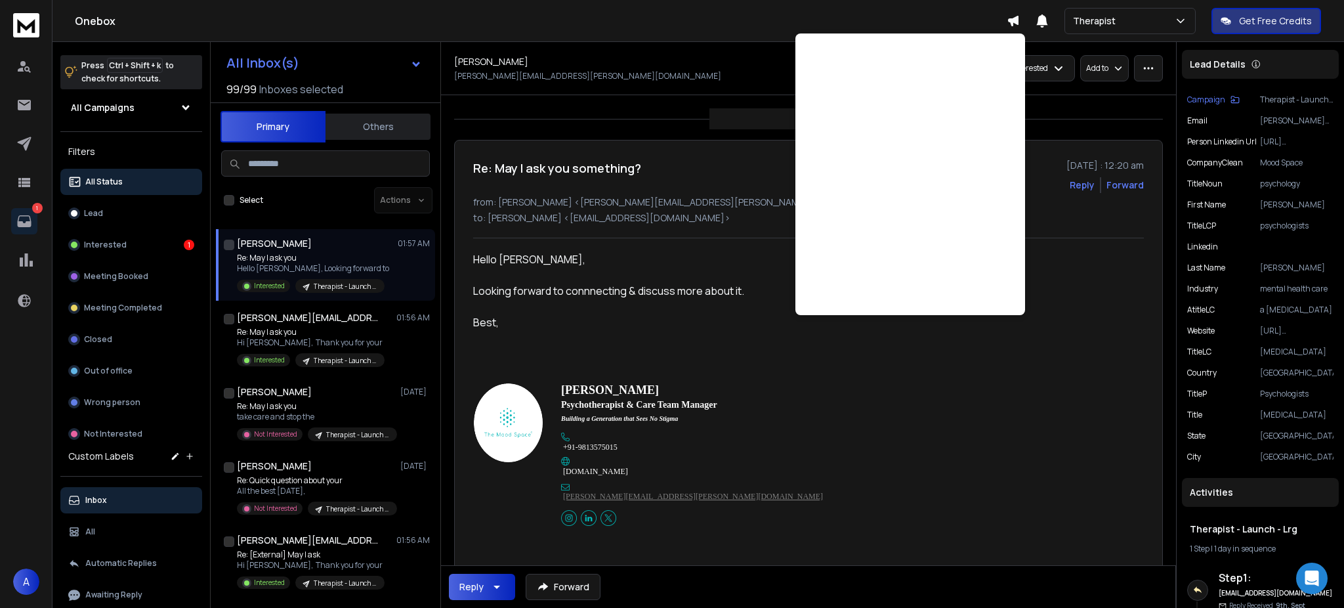
click at [718, 39] on div "Onebox Therapist Get Free Credits" at bounding box center [672, 21] width 1344 height 42
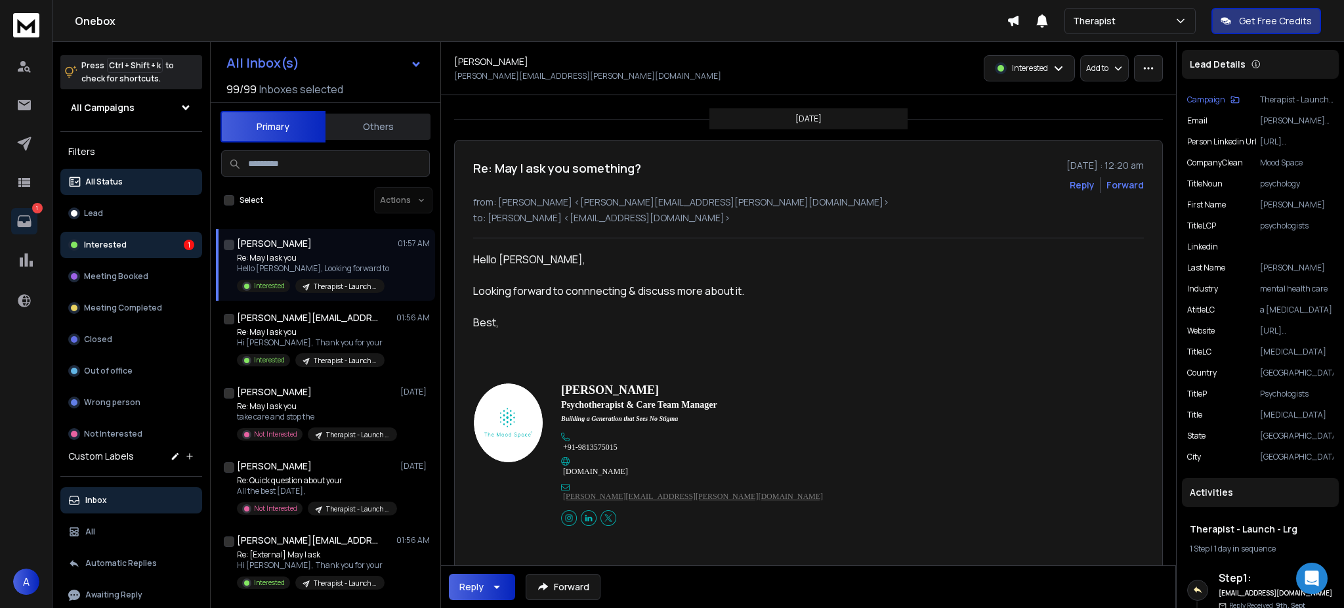
click at [125, 247] on button "Interested 1" at bounding box center [131, 245] width 142 height 26
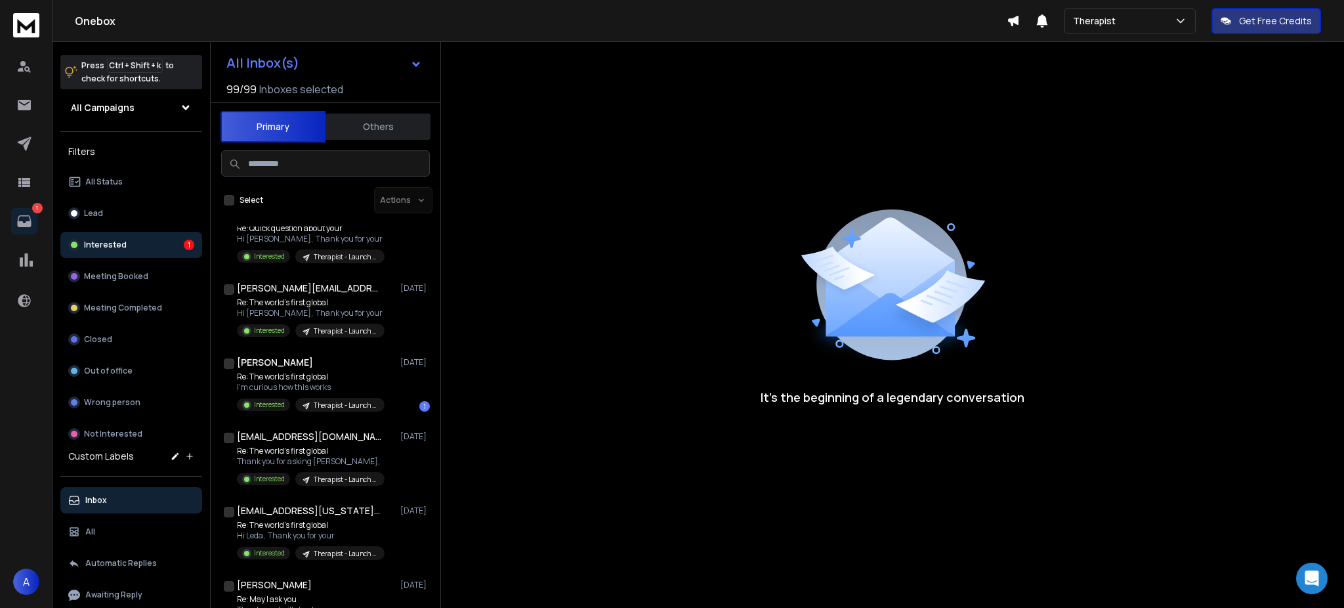
scroll to position [437, 0]
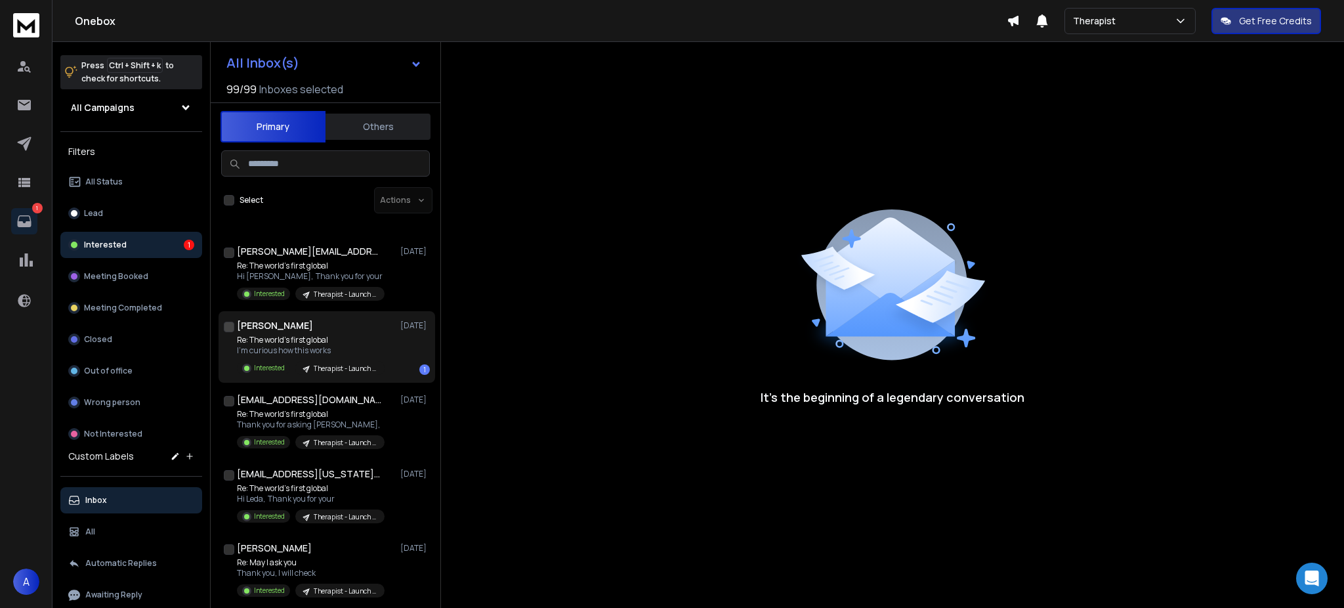
click at [313, 330] on h1 "[PERSON_NAME]" at bounding box center [275, 325] width 76 height 13
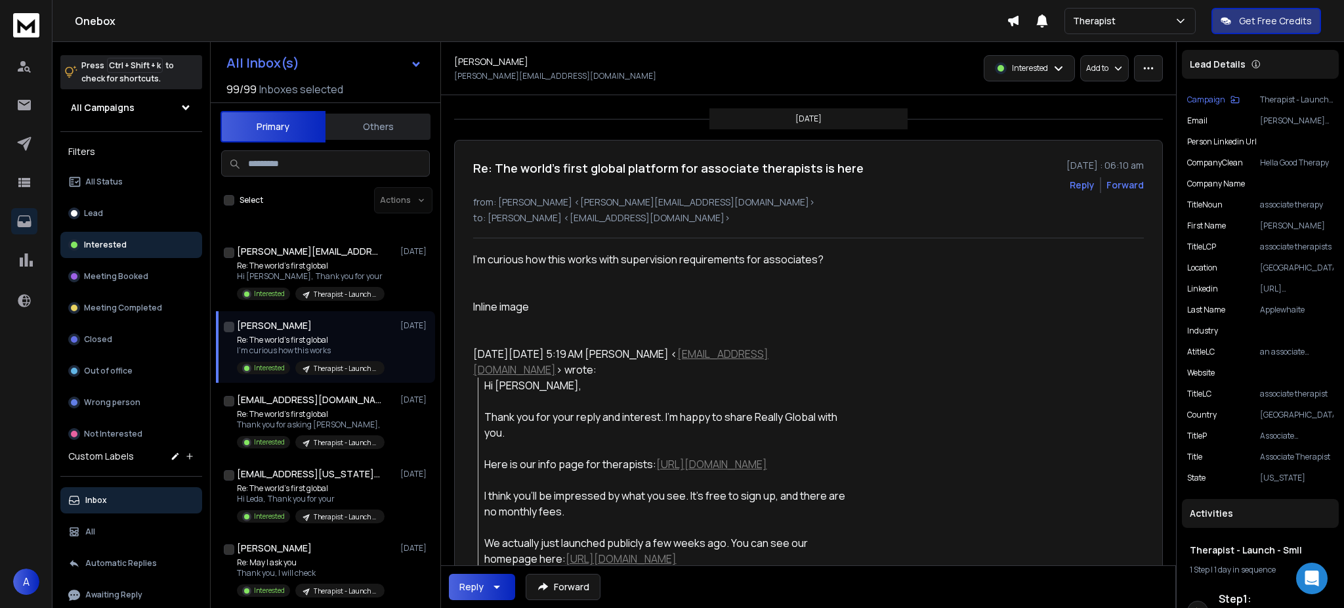
click at [471, 588] on div "Reply" at bounding box center [472, 586] width 24 height 13
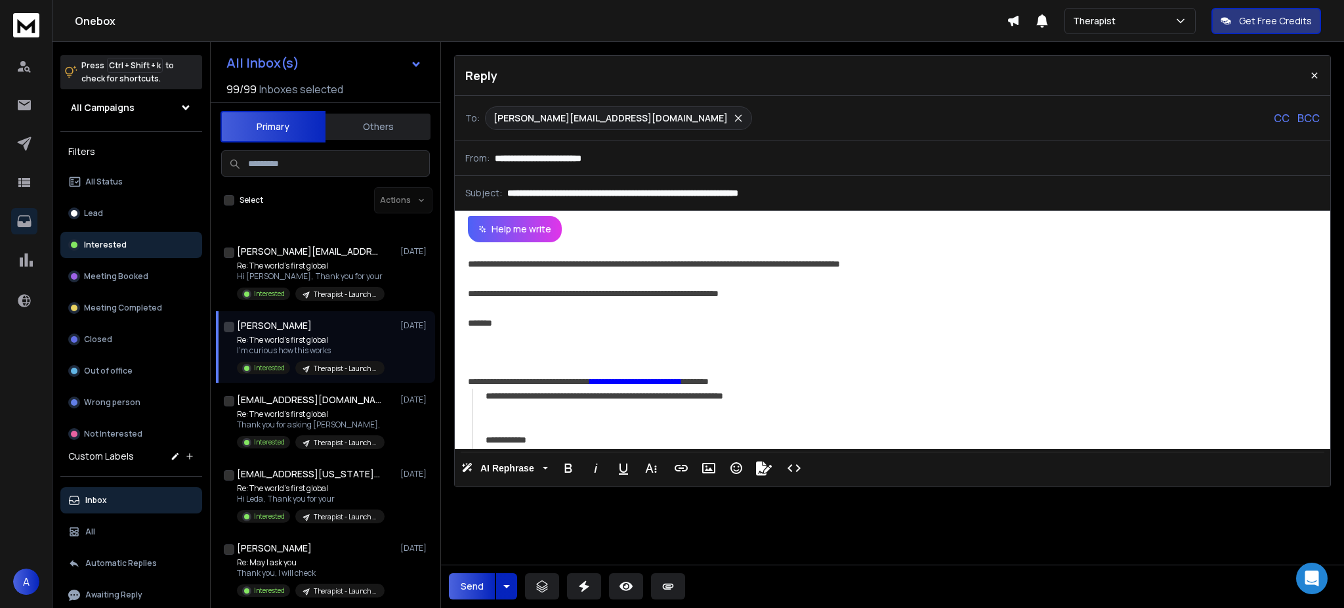
scroll to position [0, 0]
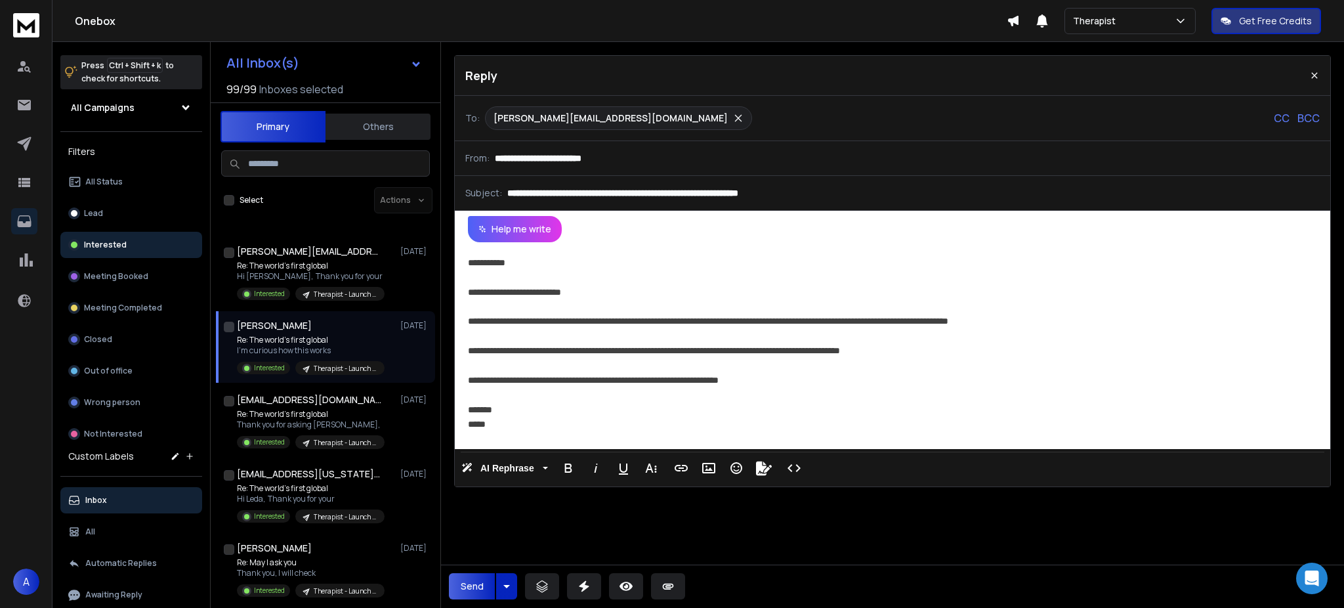
click at [477, 593] on button "Send" at bounding box center [472, 586] width 46 height 26
